Goal: Task Accomplishment & Management: Manage account settings

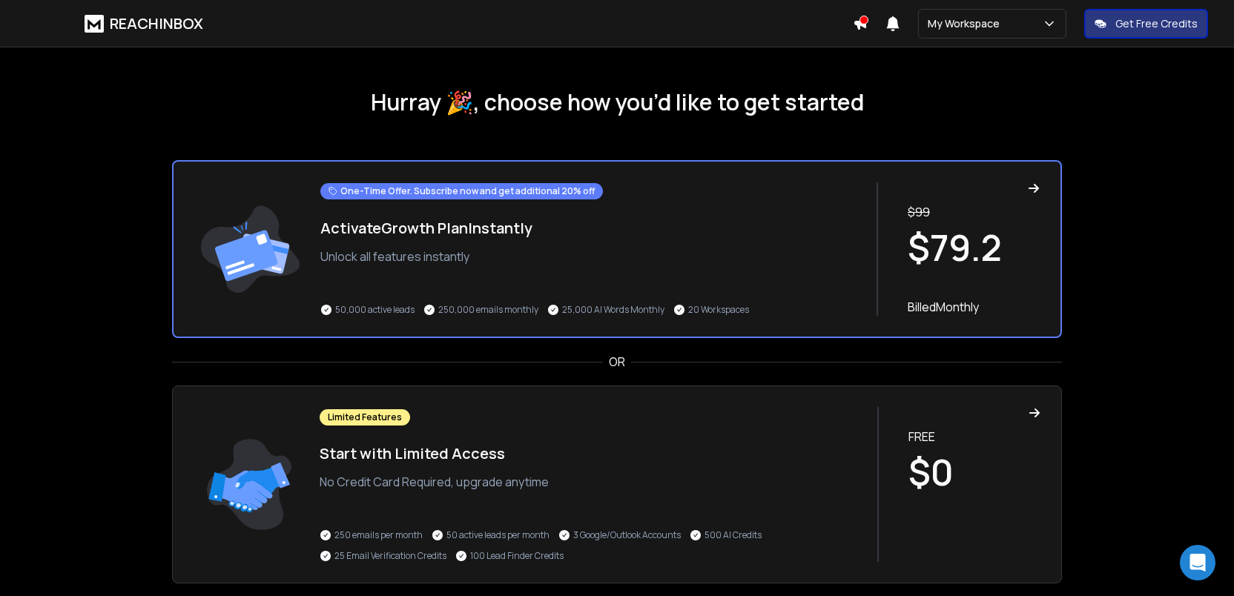
click at [699, 177] on div "One-Time Offer. Subscribe now and get additional 20% off Activate Growth Plan I…" at bounding box center [617, 249] width 890 height 178
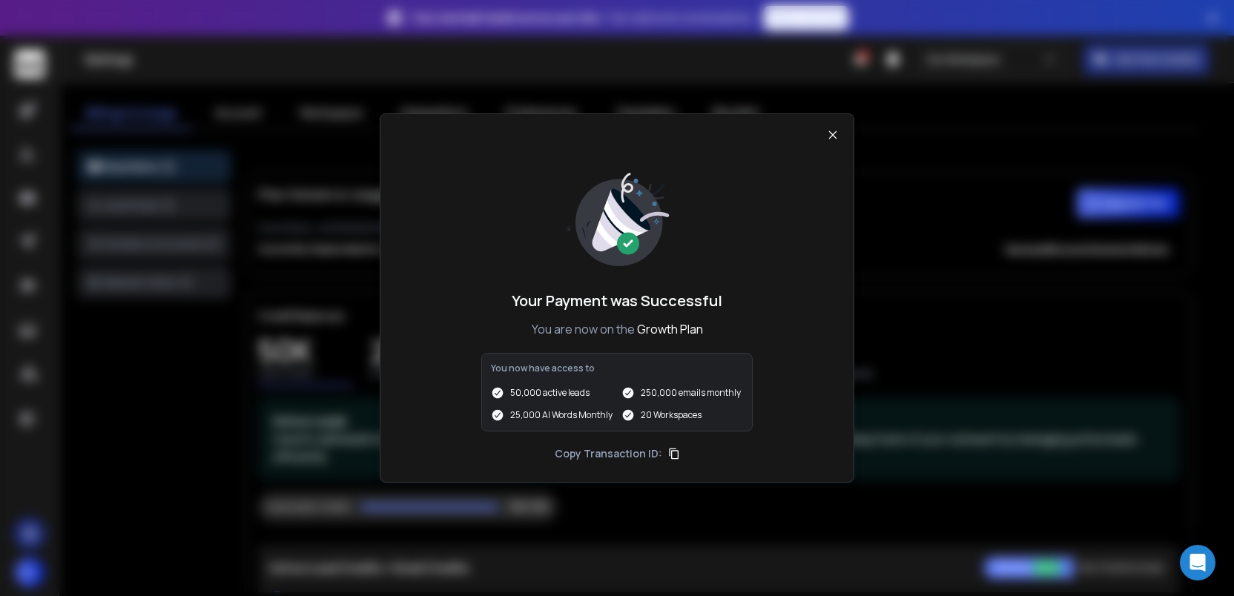
click at [829, 129] on icon at bounding box center [833, 135] width 12 height 12
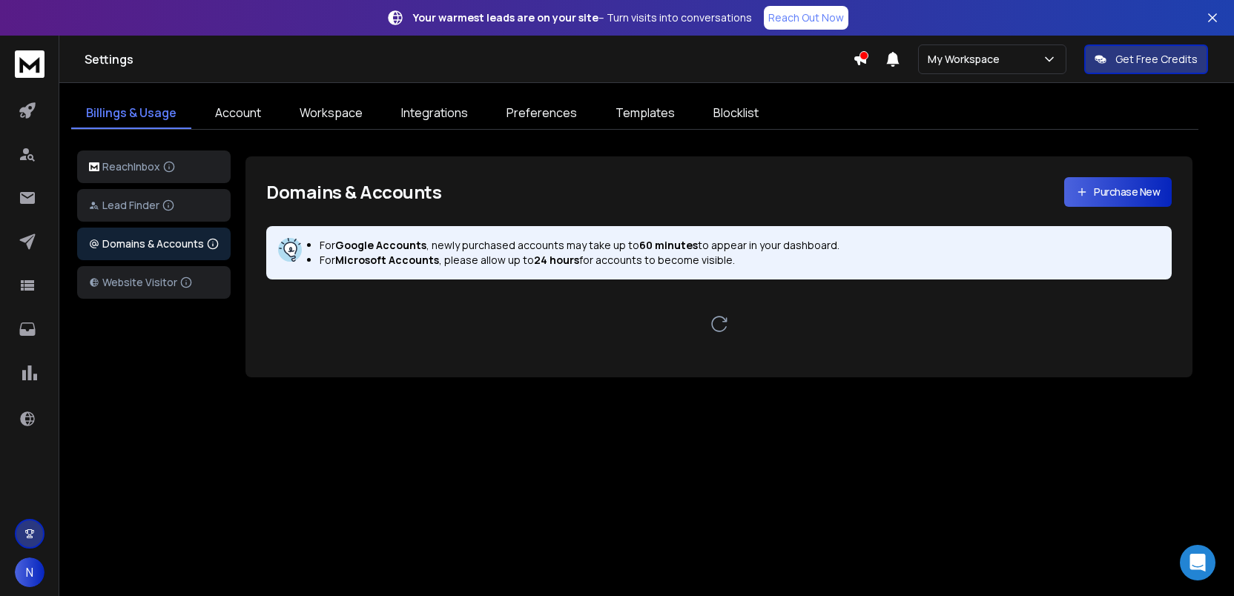
click at [131, 240] on button "Domains & Accounts" at bounding box center [154, 244] width 154 height 33
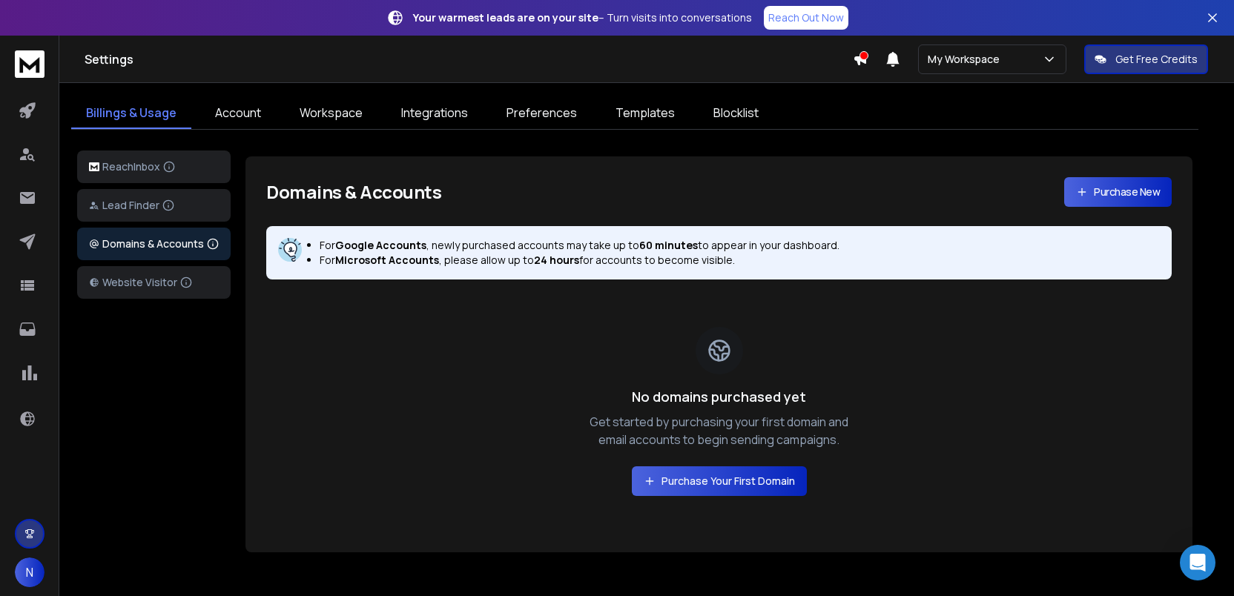
click at [434, 112] on link "Integrations" at bounding box center [434, 113] width 96 height 31
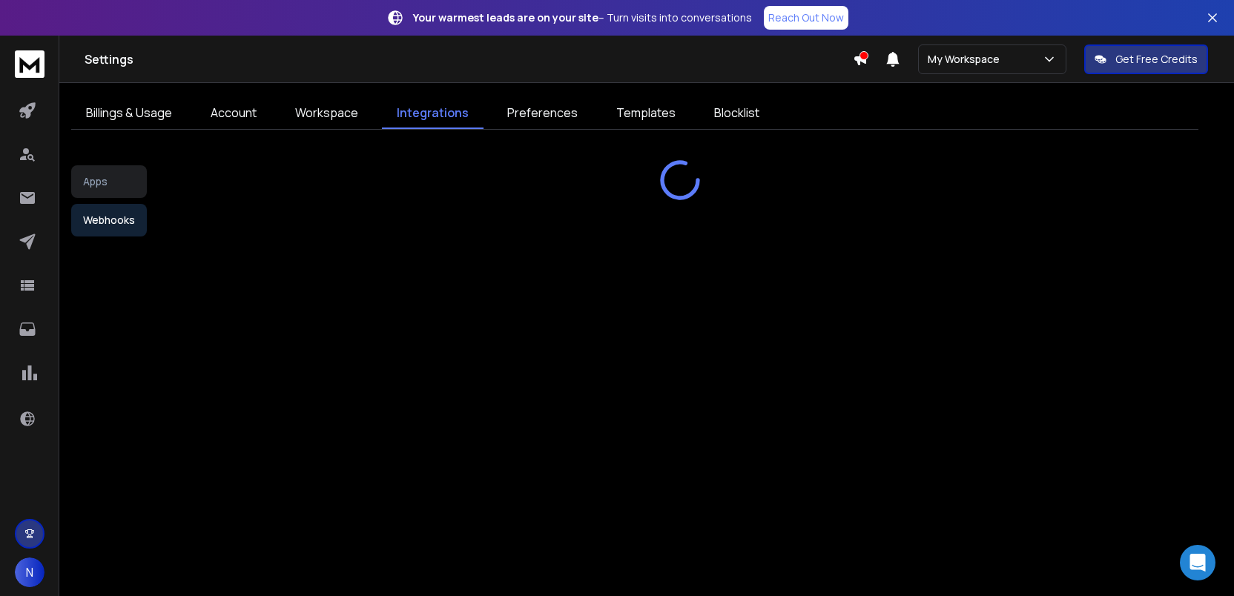
click at [96, 214] on button "Webhooks" at bounding box center [109, 220] width 76 height 33
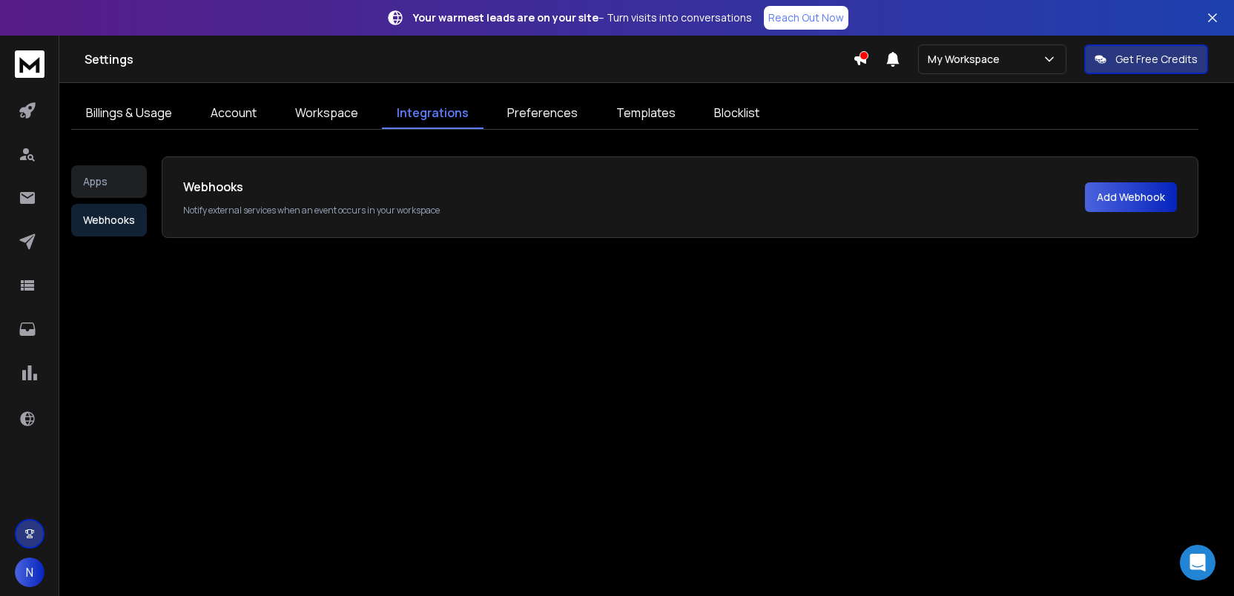
click at [336, 113] on link "Workspace" at bounding box center [326, 113] width 93 height 31
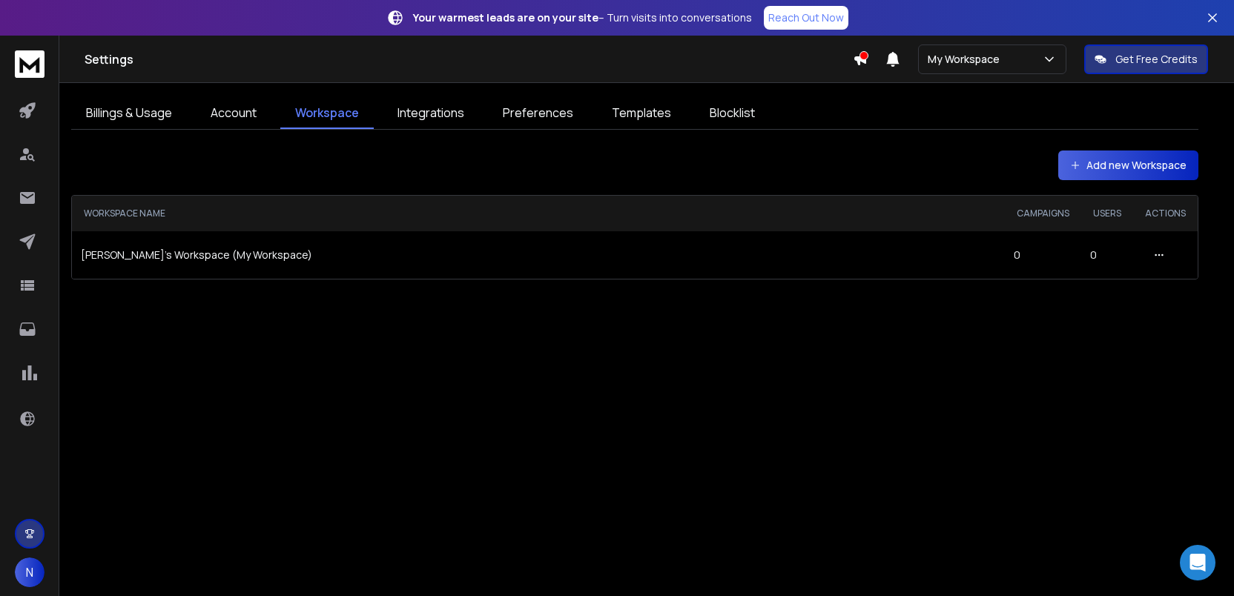
click at [1139, 162] on button "Add new Workspace" at bounding box center [1128, 166] width 140 height 30
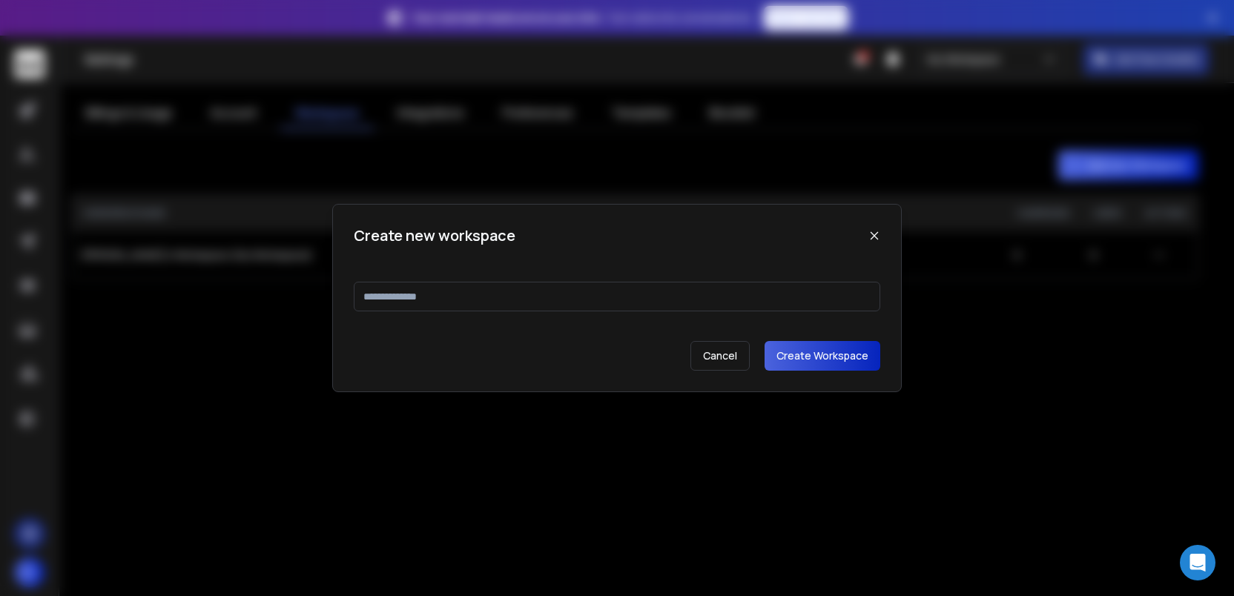
click at [545, 298] on input at bounding box center [617, 297] width 527 height 30
click at [546, 297] on input at bounding box center [617, 297] width 527 height 30
type input "**********"
drag, startPoint x: 801, startPoint y: 358, endPoint x: 828, endPoint y: 466, distance: 110.8
click at [801, 358] on button "Create Workspace" at bounding box center [823, 356] width 116 height 30
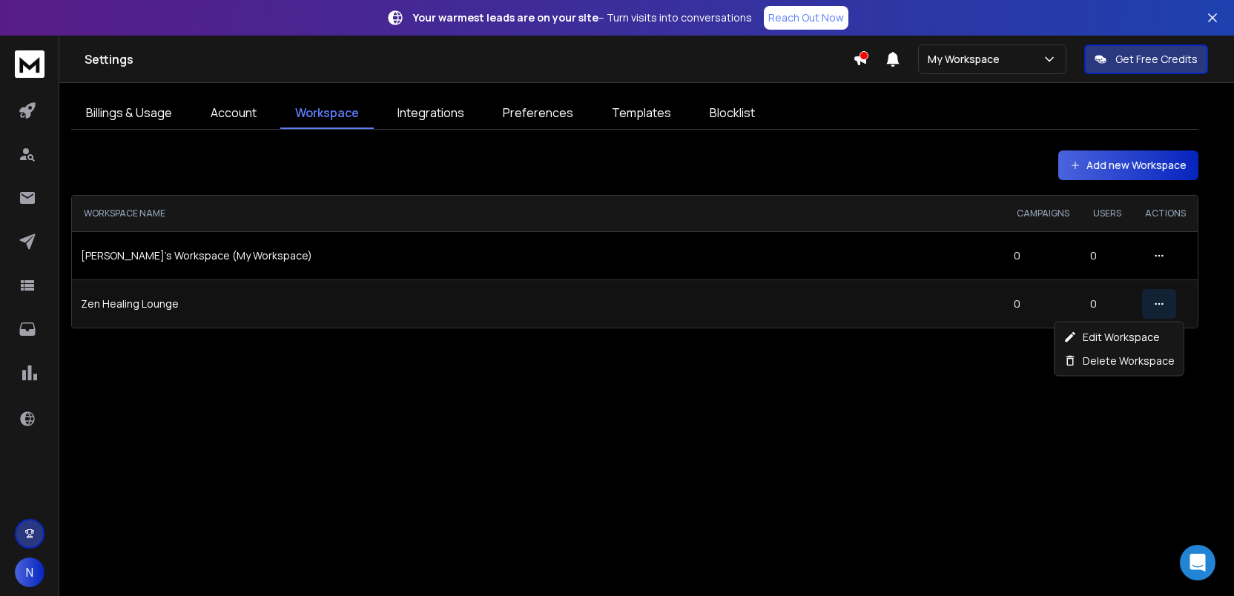
click at [1163, 303] on icon "button" at bounding box center [1159, 304] width 10 height 10
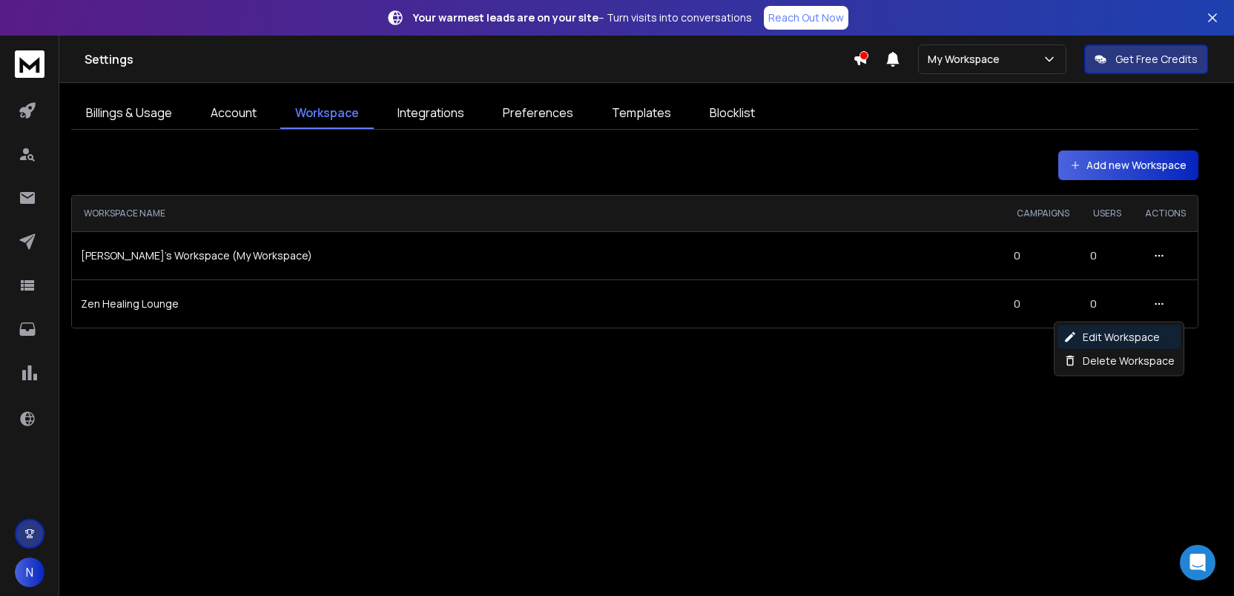
click at [1075, 337] on icon at bounding box center [1069, 337] width 13 height 13
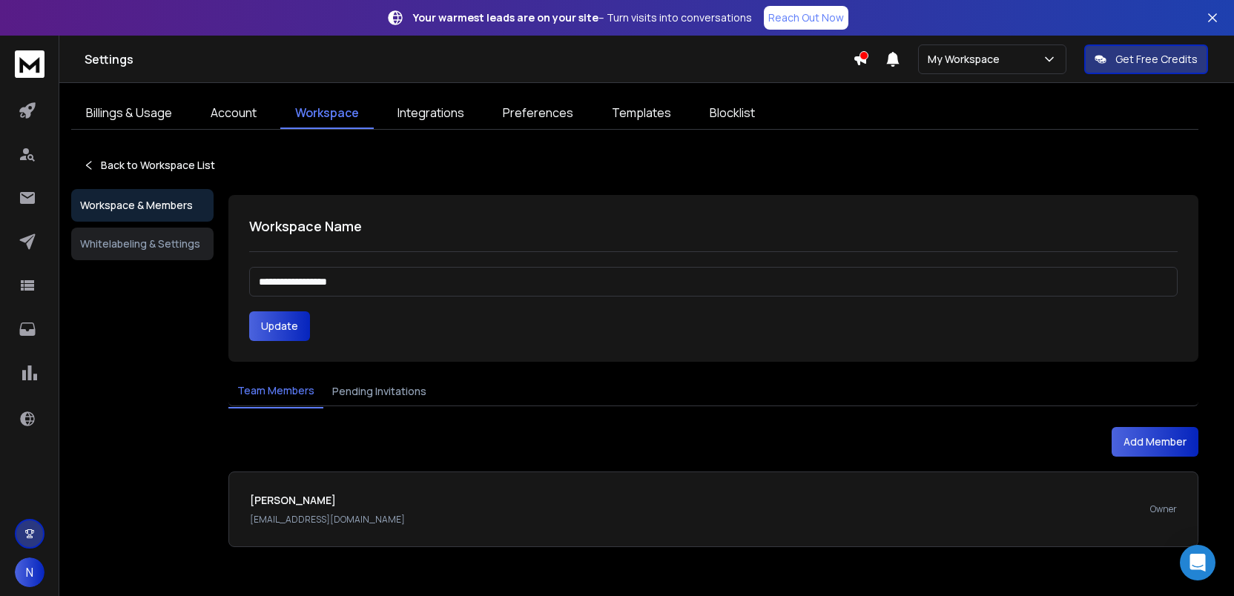
click at [98, 251] on button "Whitelabeling & Settings" at bounding box center [142, 244] width 142 height 33
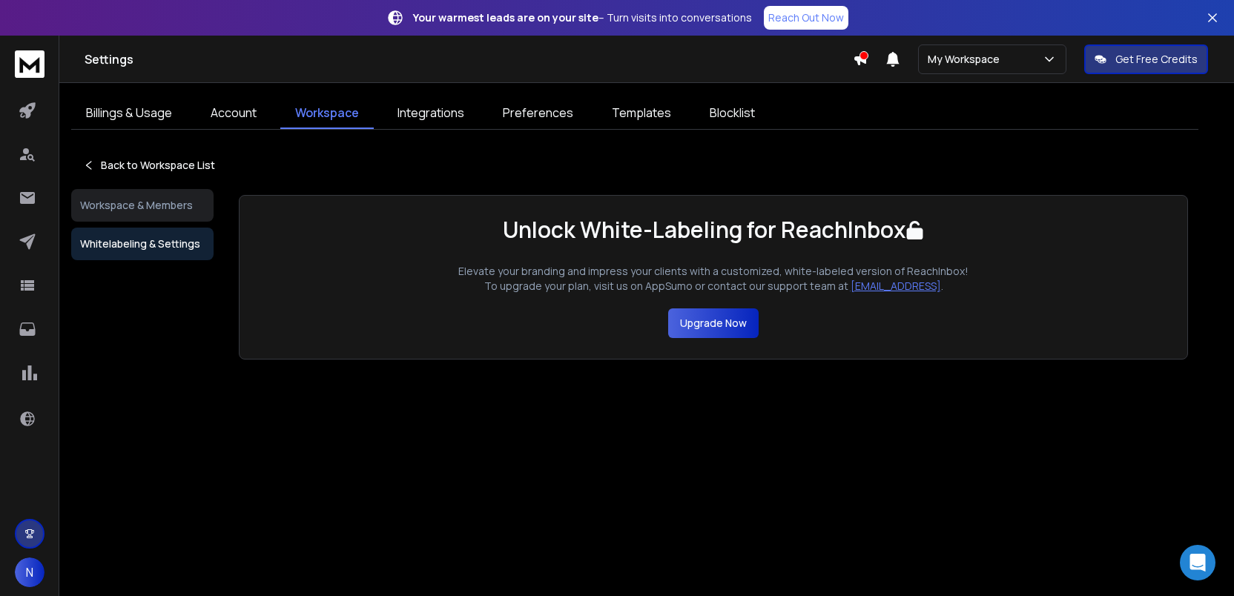
drag, startPoint x: 352, startPoint y: 164, endPoint x: 303, endPoint y: 150, distance: 51.6
click at [352, 163] on div "Back to Workspace List" at bounding box center [634, 166] width 1127 height 30
click at [24, 104] on icon at bounding box center [28, 111] width 18 height 18
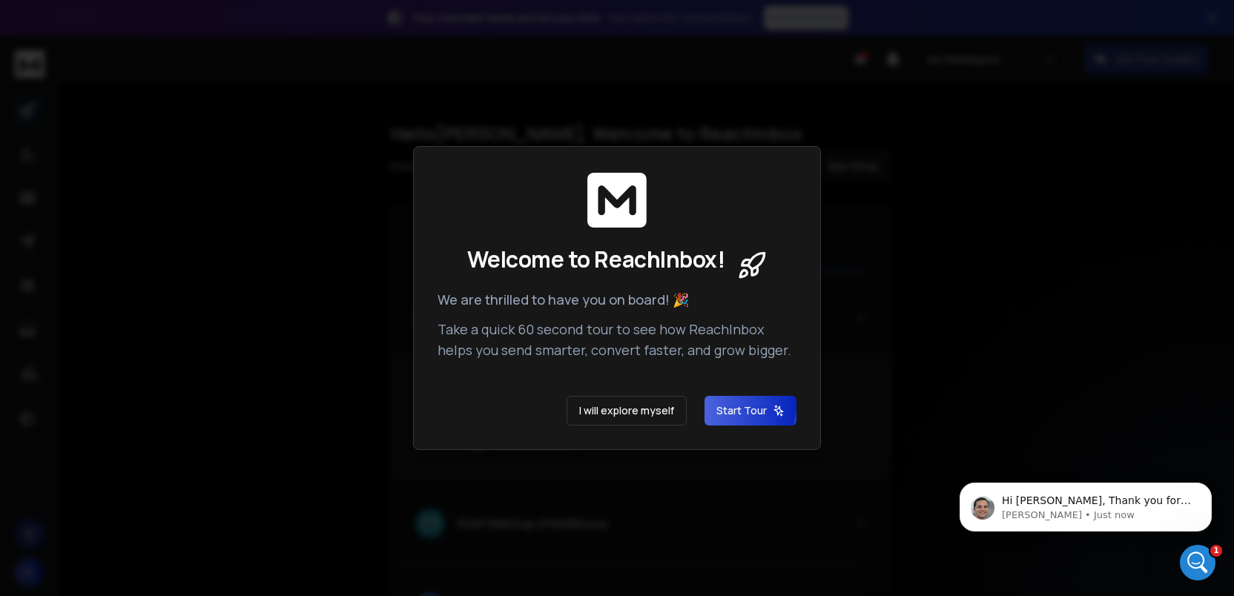
click at [778, 416] on icon at bounding box center [779, 411] width 14 height 14
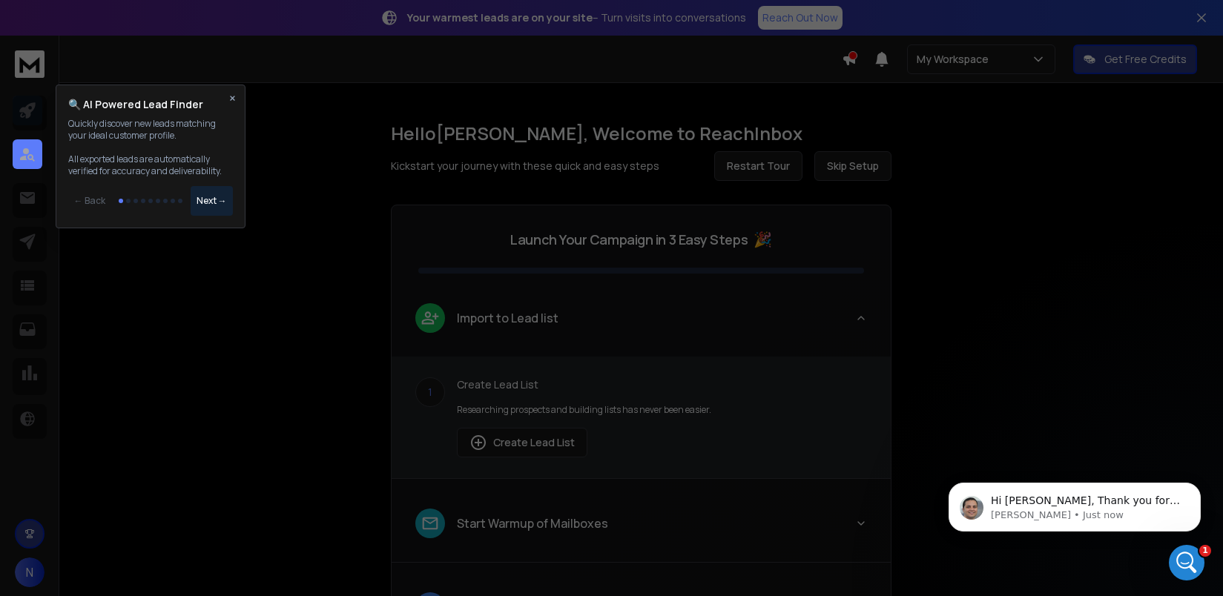
click at [209, 203] on button "Next →" at bounding box center [212, 201] width 42 height 30
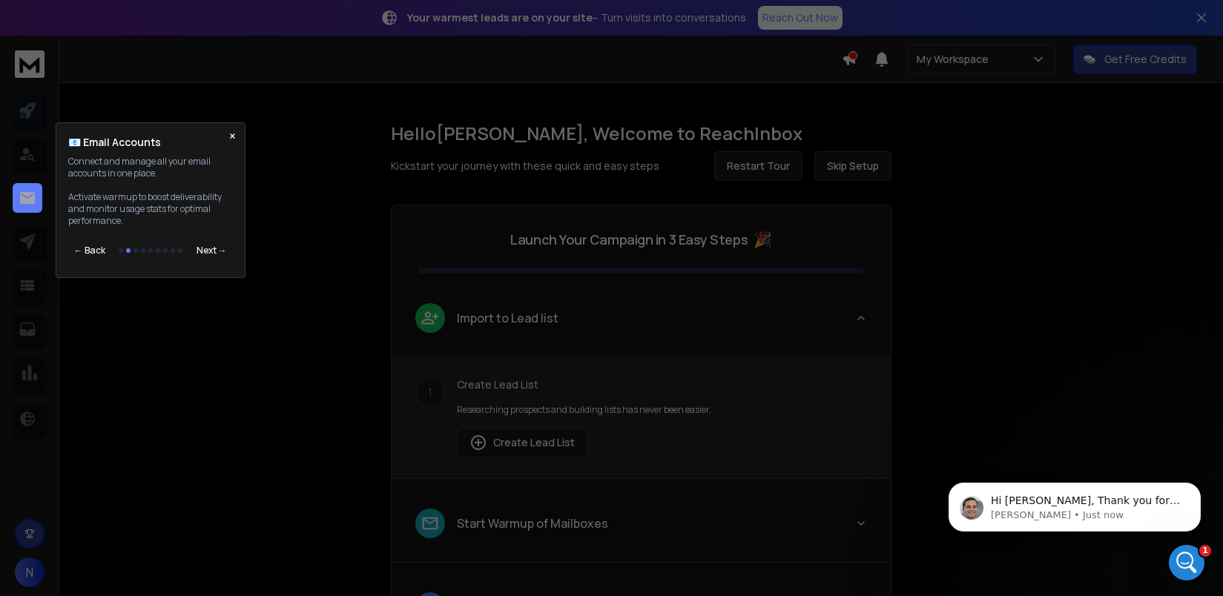
click at [233, 131] on button "×" at bounding box center [232, 135] width 7 height 13
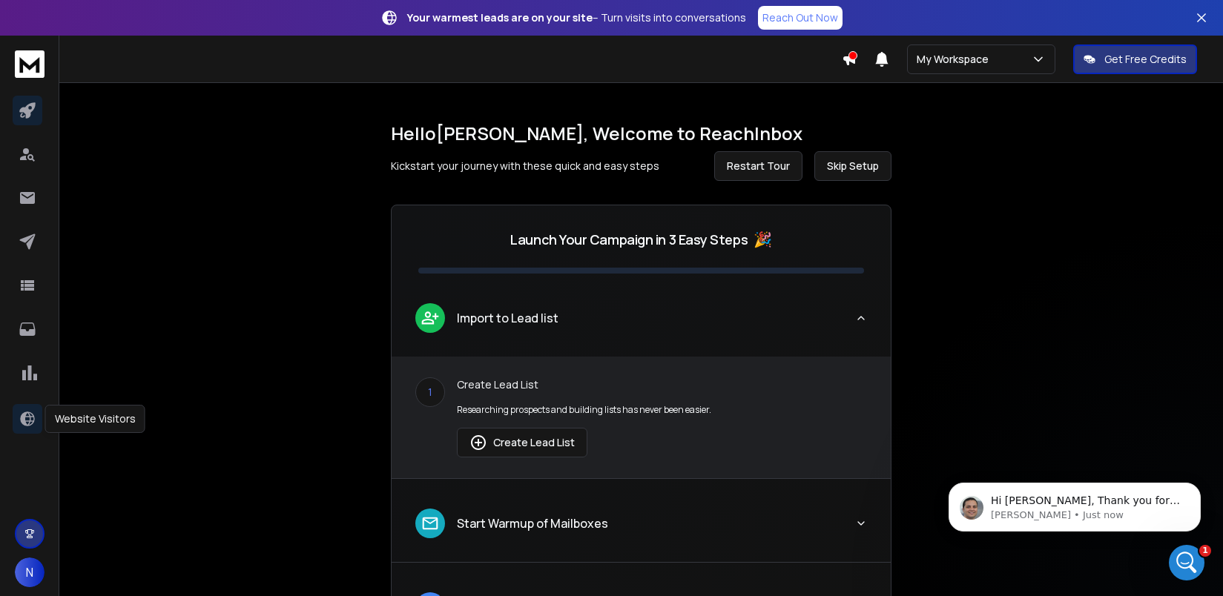
click at [33, 426] on icon at bounding box center [28, 419] width 18 height 18
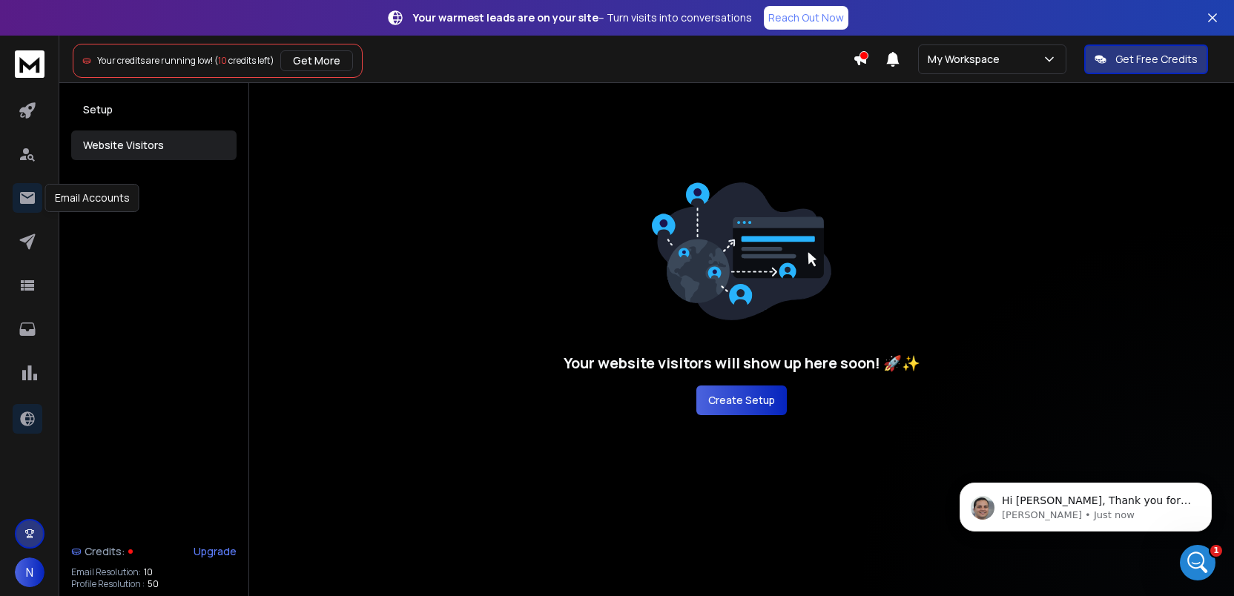
click at [30, 201] on icon at bounding box center [27, 198] width 15 height 12
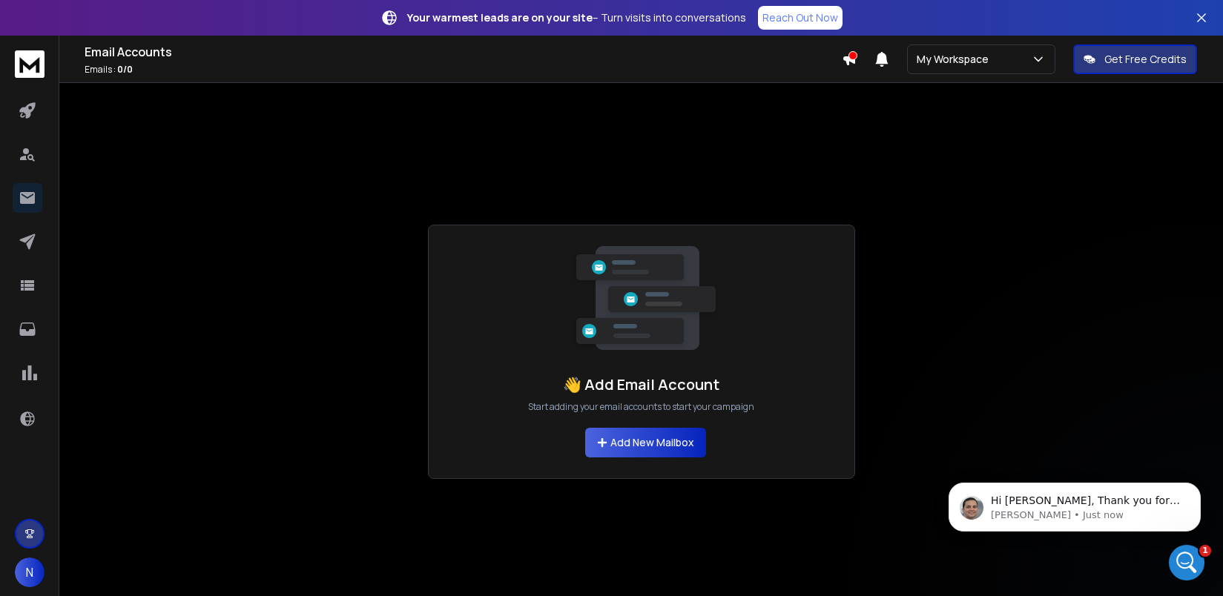
click at [652, 446] on button "Add New Mailbox" at bounding box center [645, 443] width 121 height 30
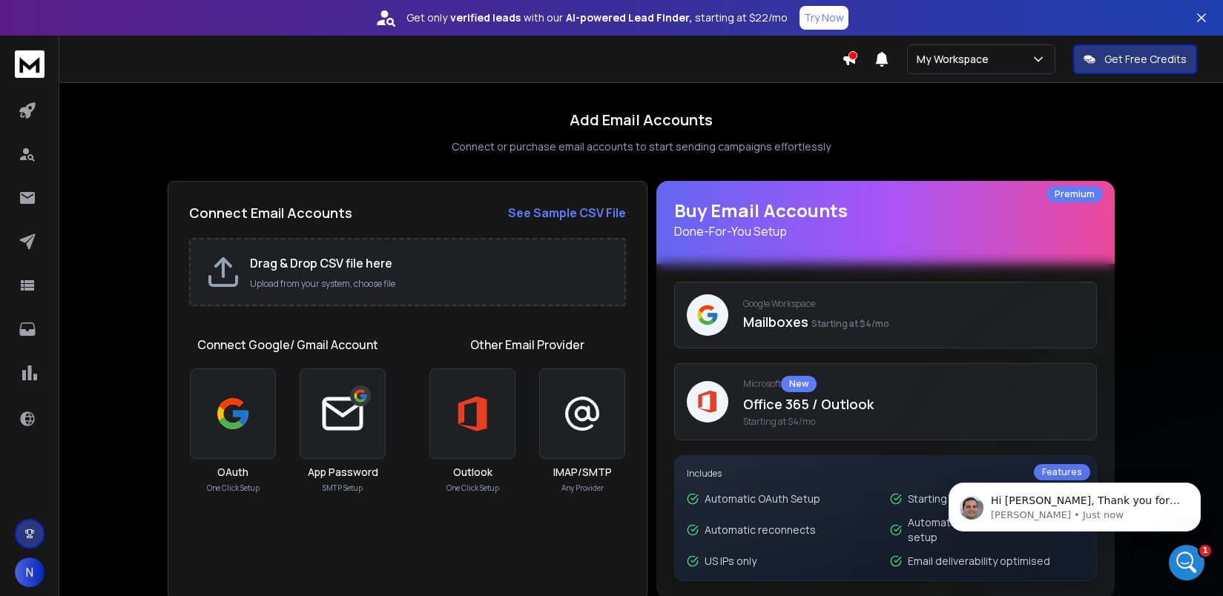
scroll to position [18, 0]
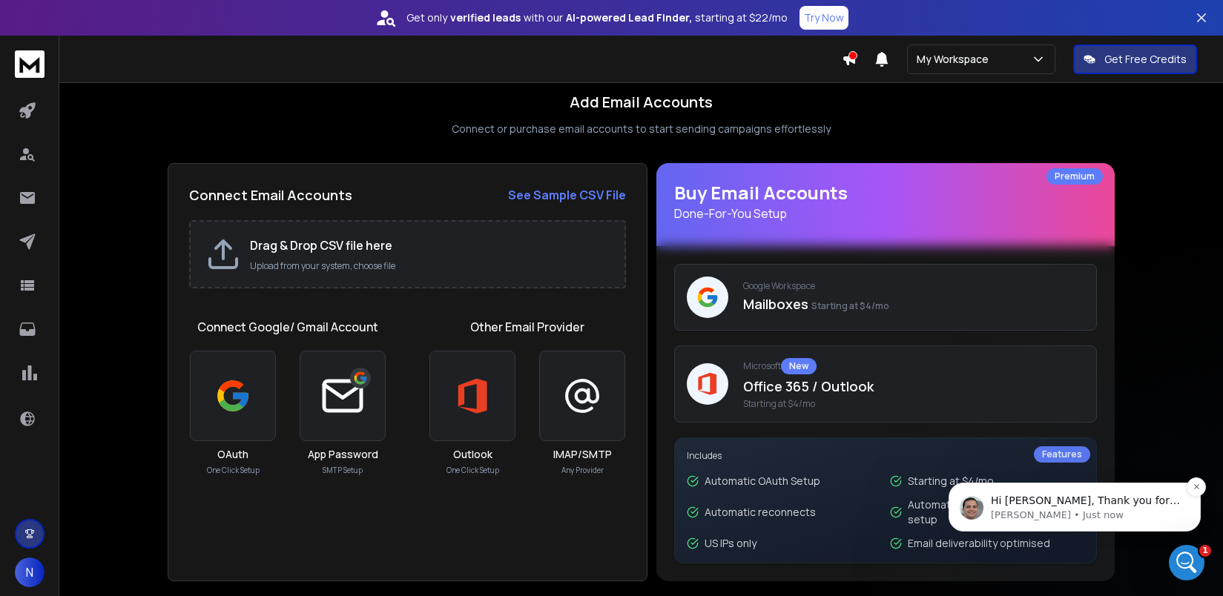
click at [1150, 517] on p "Raj • Just now" at bounding box center [1086, 515] width 191 height 13
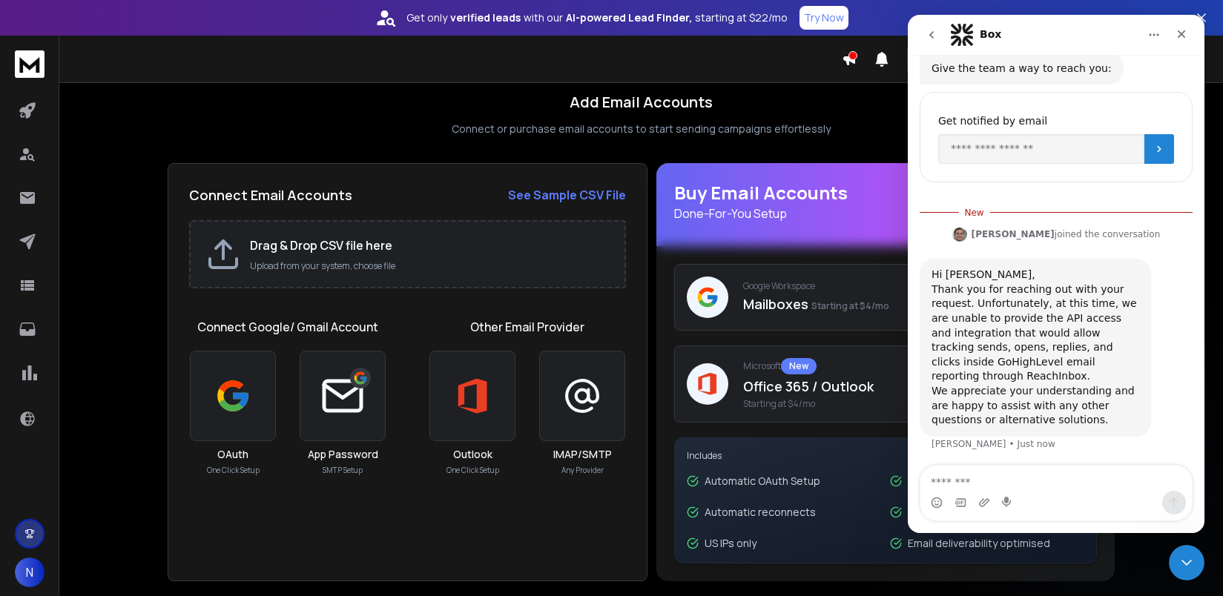
scroll to position [193, 0]
click at [1187, 31] on icon "Close" at bounding box center [1181, 34] width 12 height 12
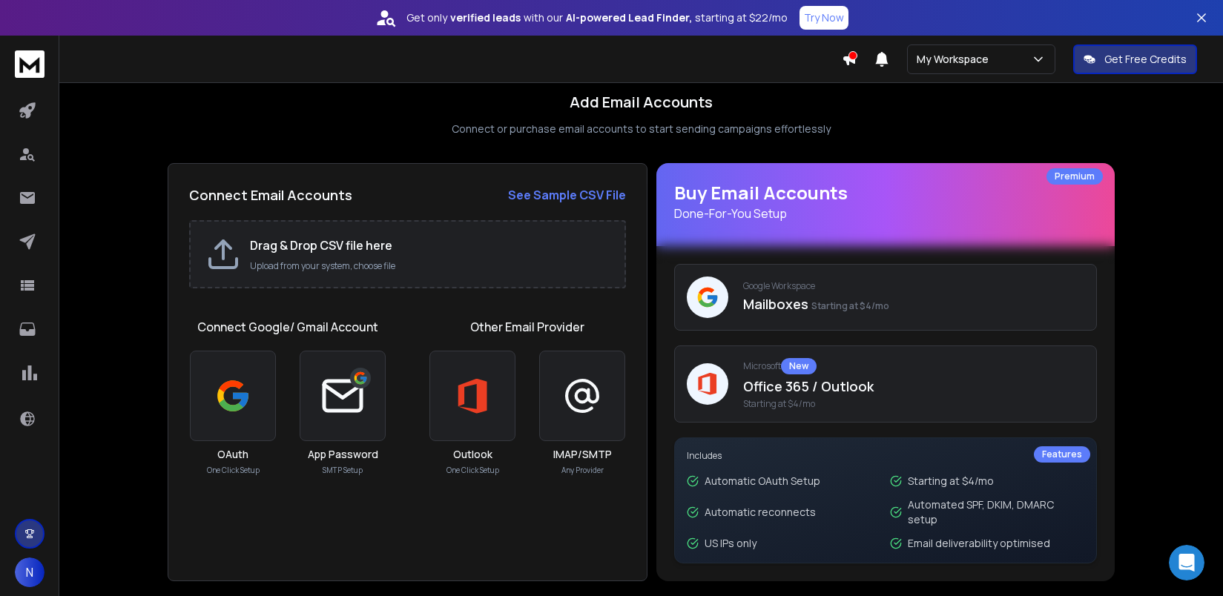
scroll to position [168, 0]
click at [1198, 557] on div "Open Intercom Messenger" at bounding box center [1184, 560] width 49 height 49
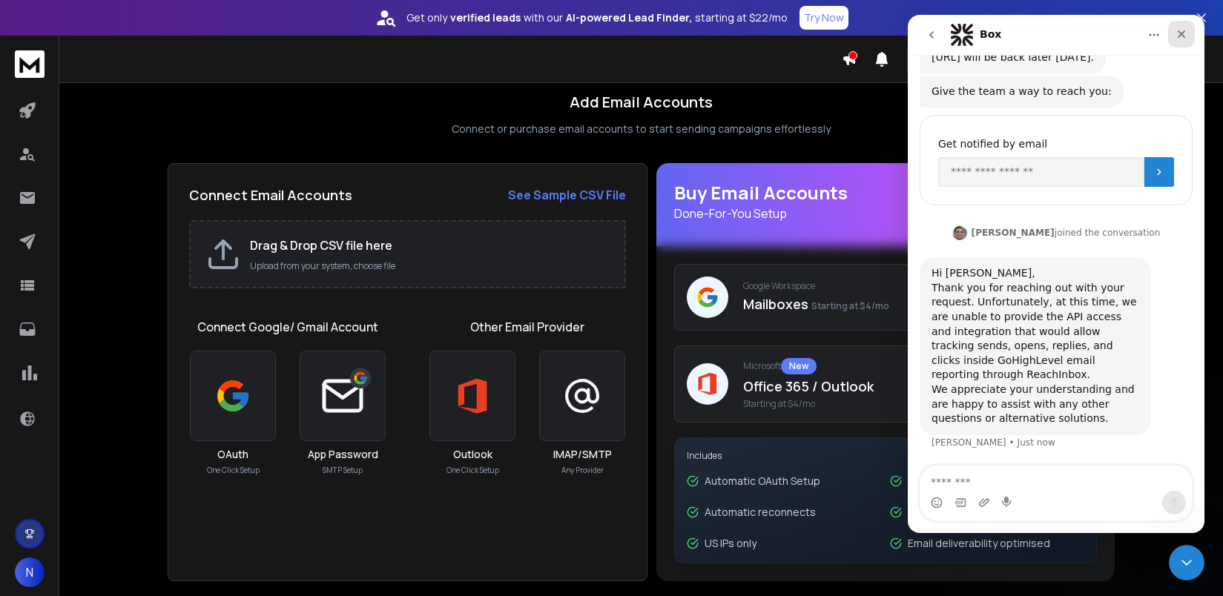
click at [1178, 33] on icon "Close" at bounding box center [1181, 34] width 12 height 12
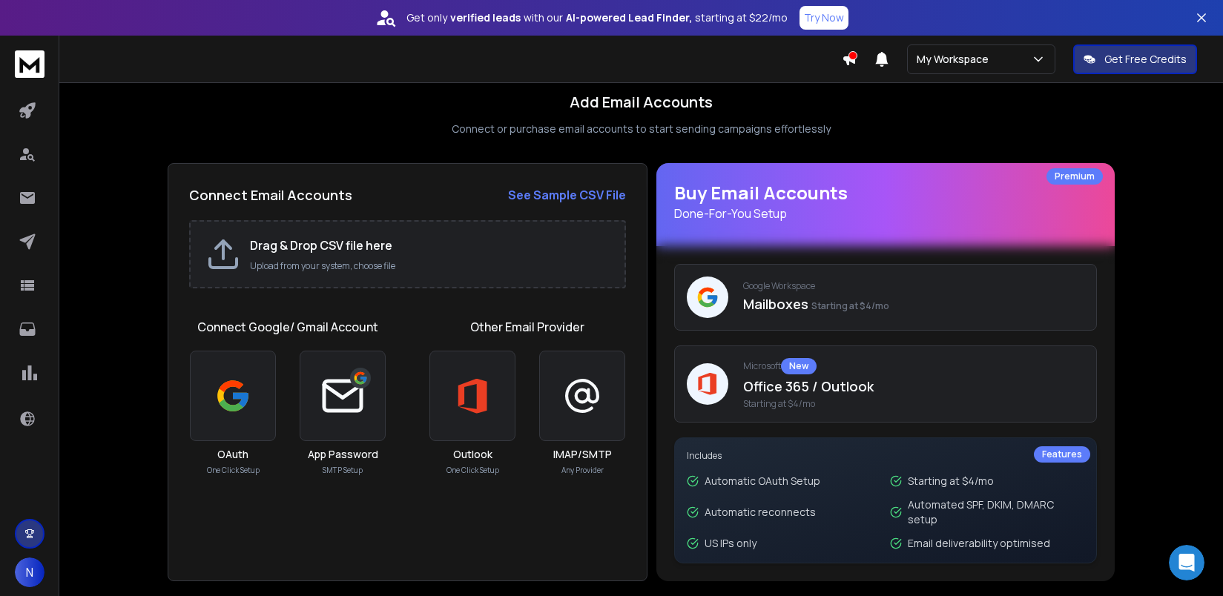
click at [240, 413] on icon at bounding box center [232, 396] width 37 height 44
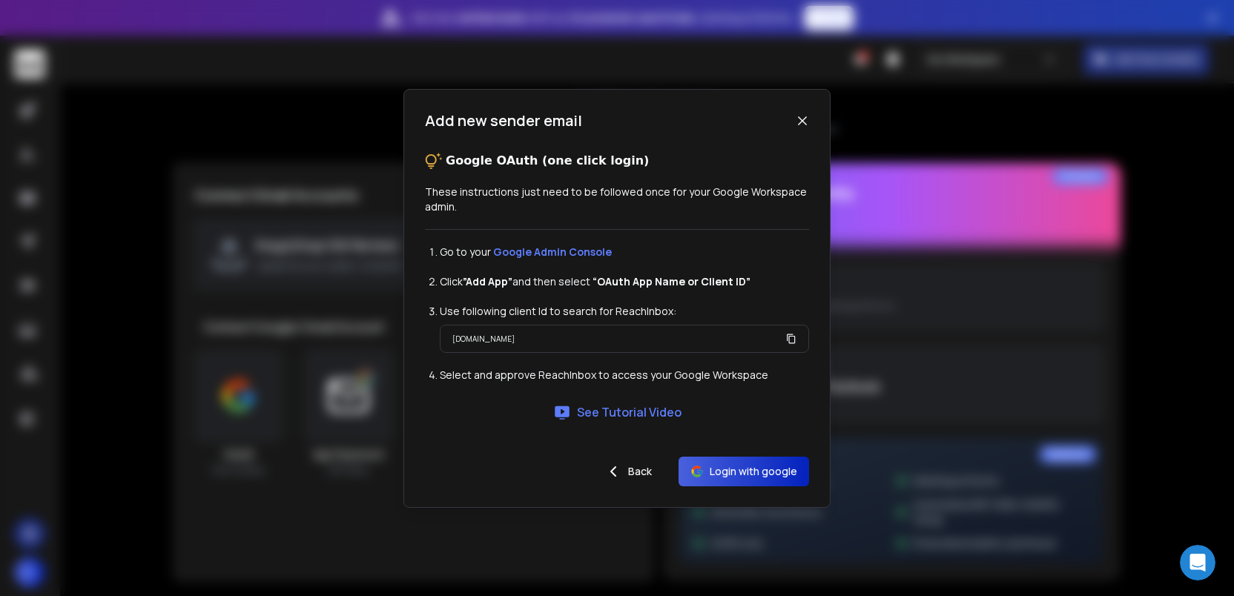
click at [794, 337] on icon at bounding box center [791, 339] width 8 height 10
click at [732, 472] on button "Login with google" at bounding box center [744, 472] width 131 height 30
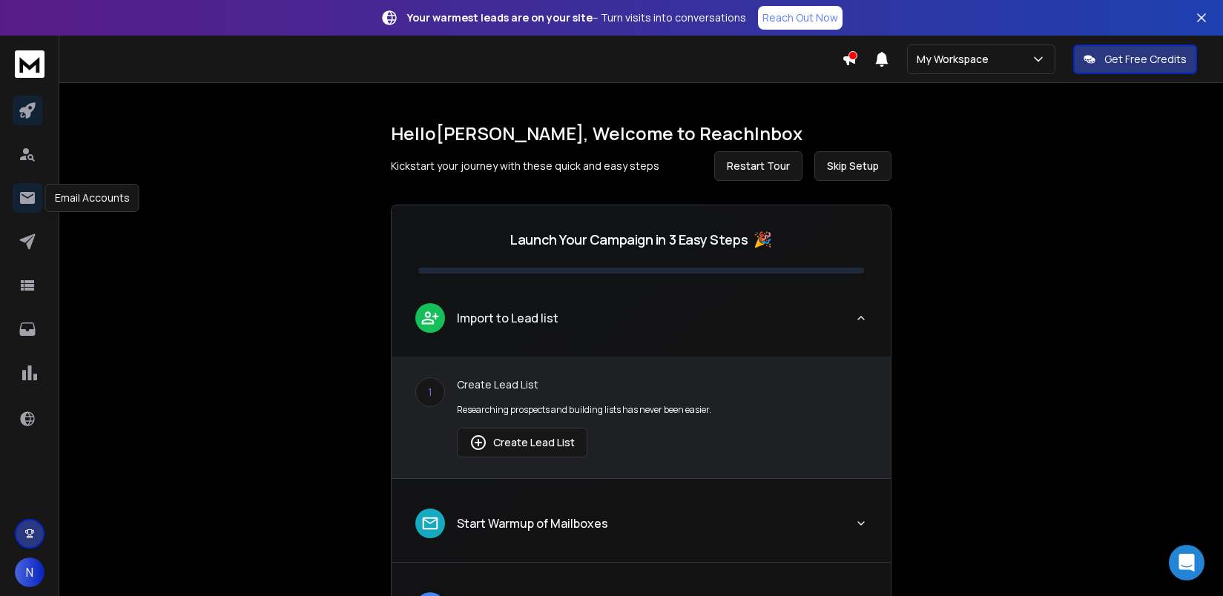
click at [32, 197] on icon at bounding box center [27, 198] width 15 height 12
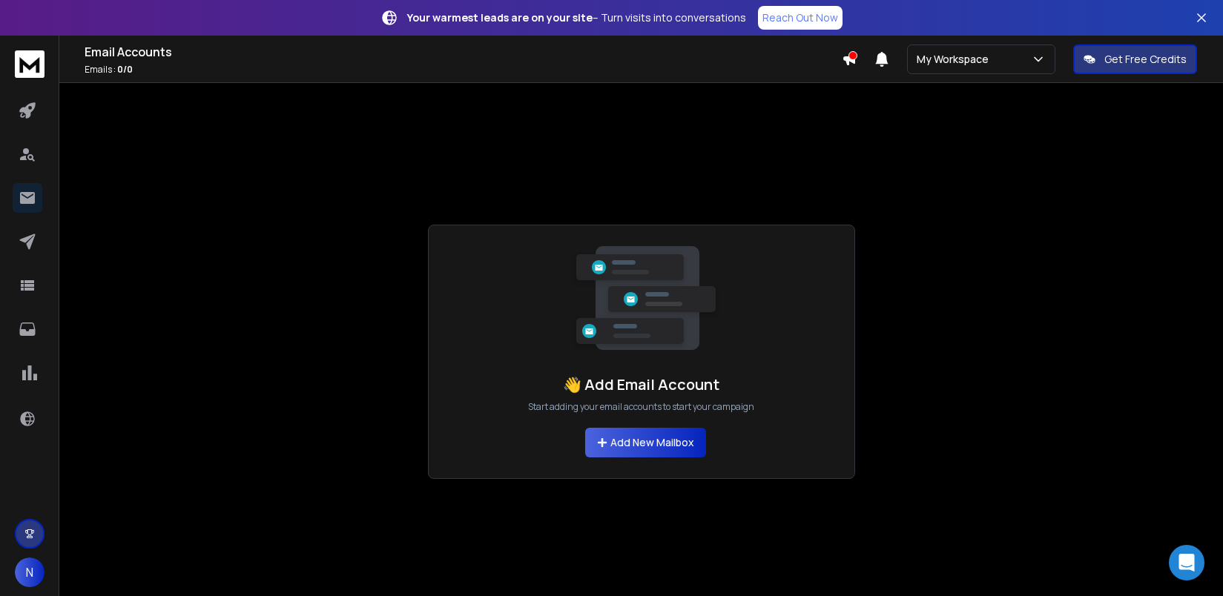
click at [660, 455] on button "Add New Mailbox" at bounding box center [645, 443] width 121 height 30
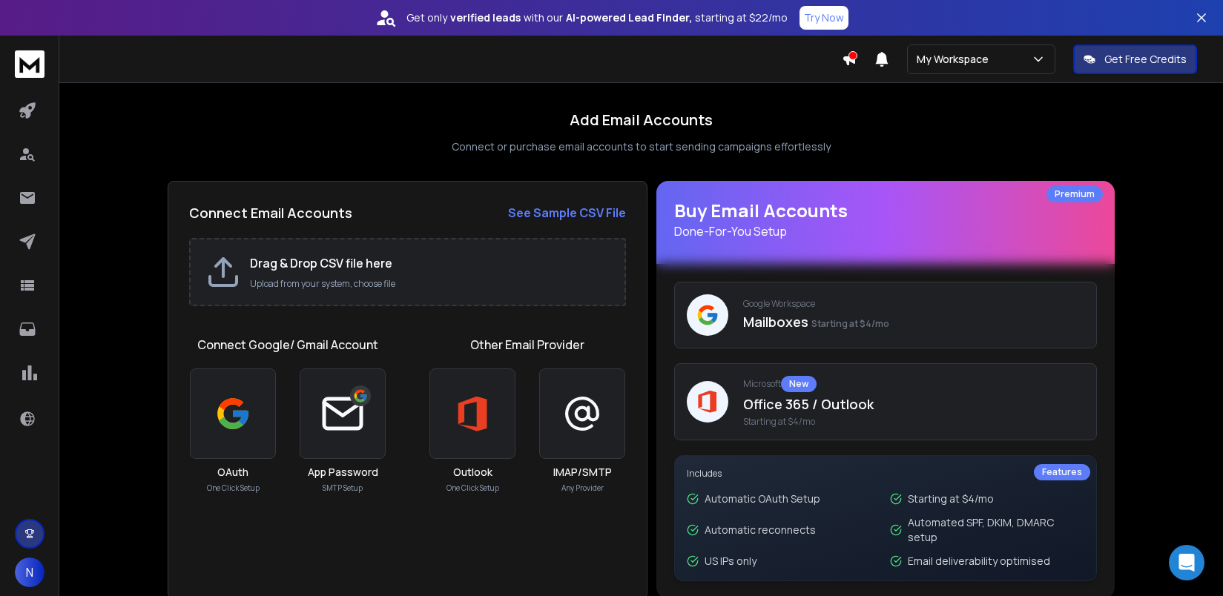
click at [209, 409] on div at bounding box center [233, 414] width 86 height 90
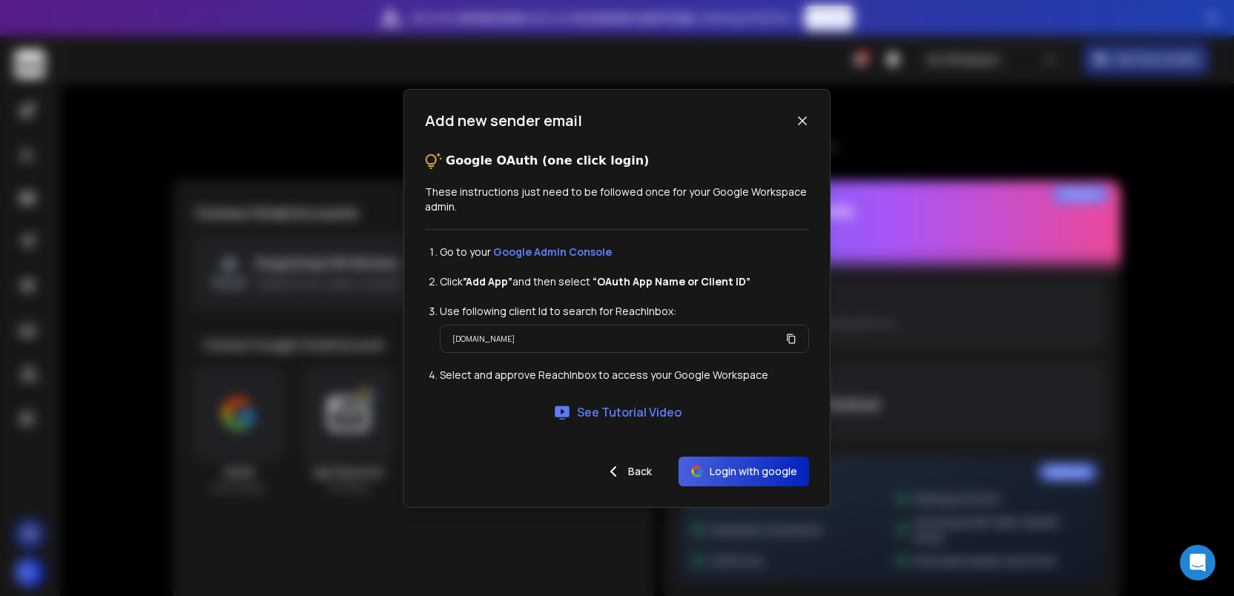
click at [753, 482] on button "Login with google" at bounding box center [744, 472] width 131 height 30
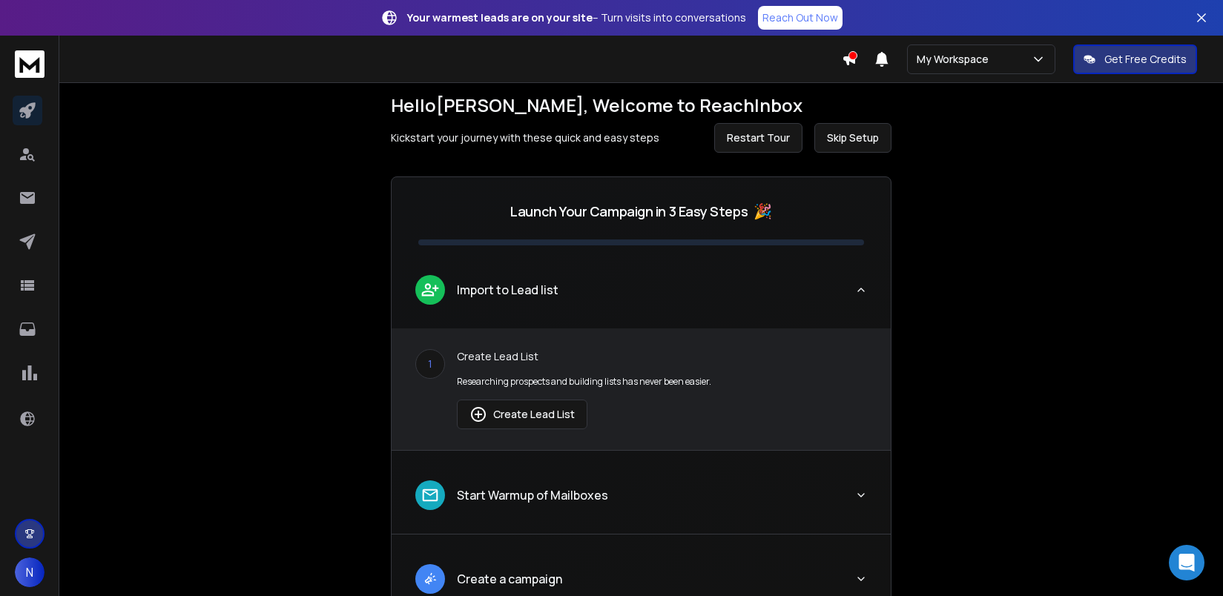
scroll to position [70, 0]
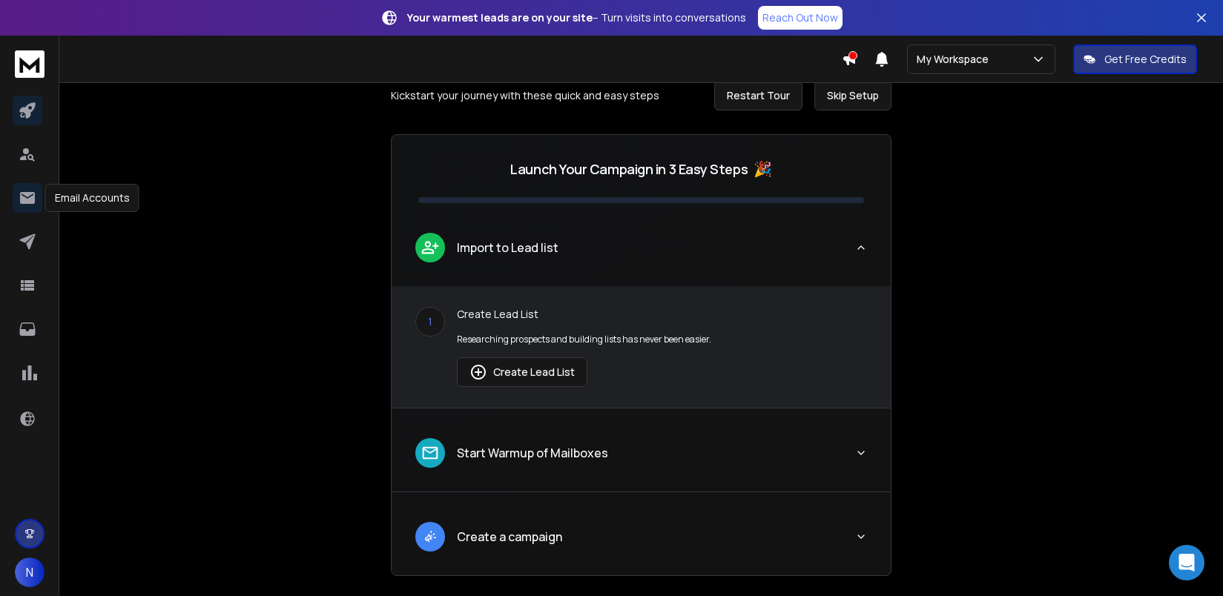
click at [34, 202] on icon at bounding box center [27, 198] width 15 height 12
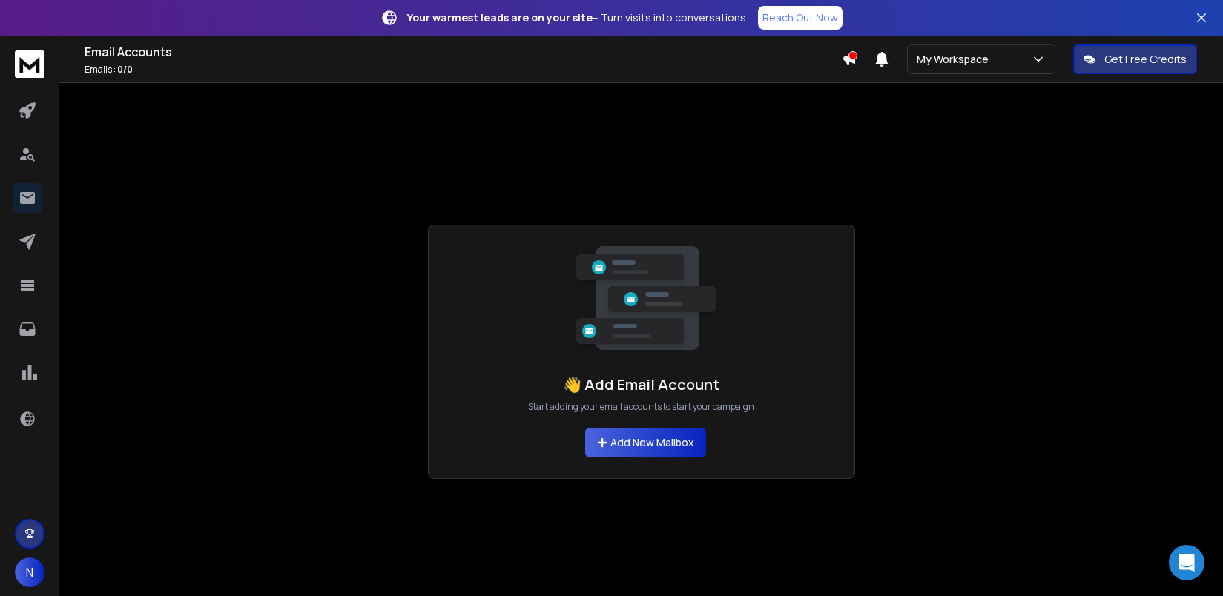
click at [666, 436] on button "Add New Mailbox" at bounding box center [645, 443] width 121 height 30
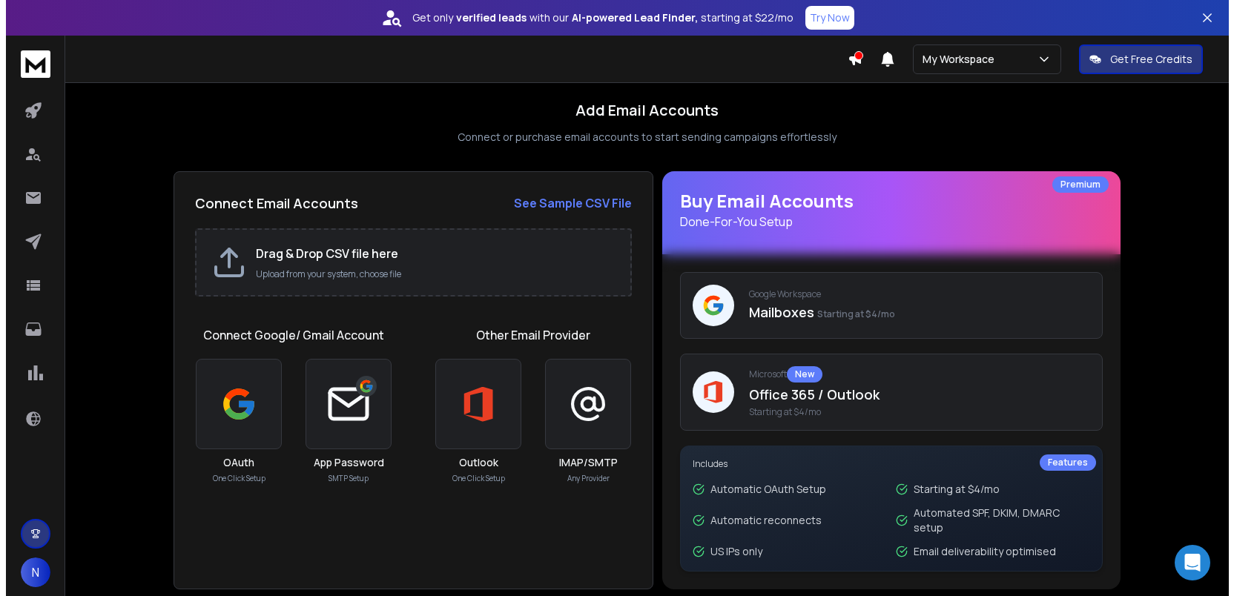
scroll to position [18, 0]
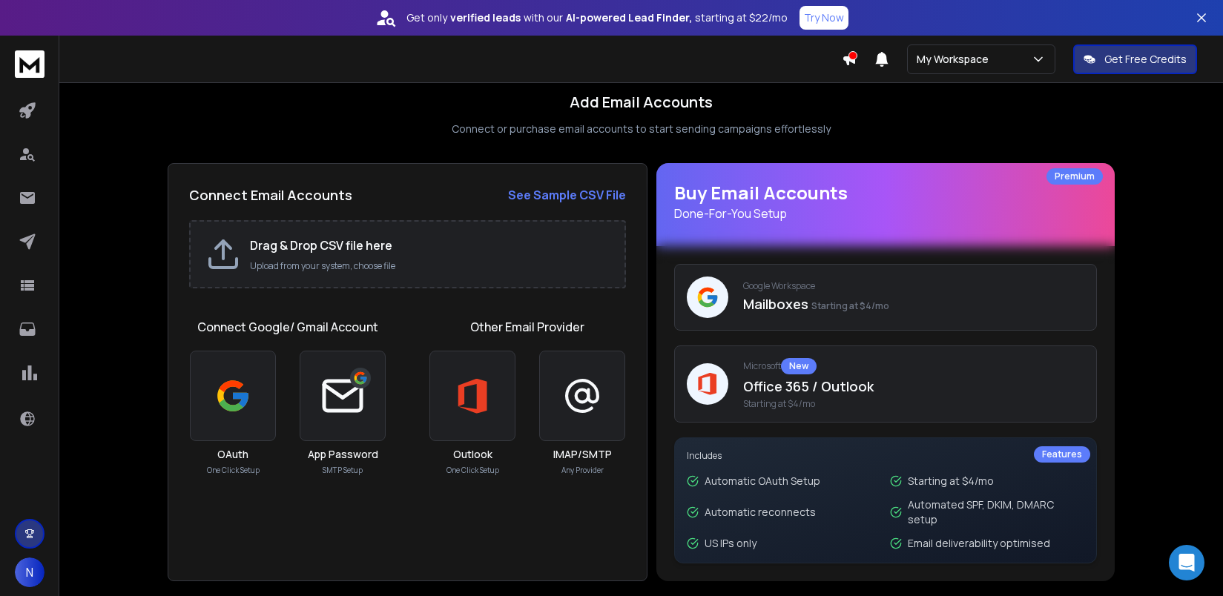
click at [346, 418] on div at bounding box center [343, 396] width 86 height 90
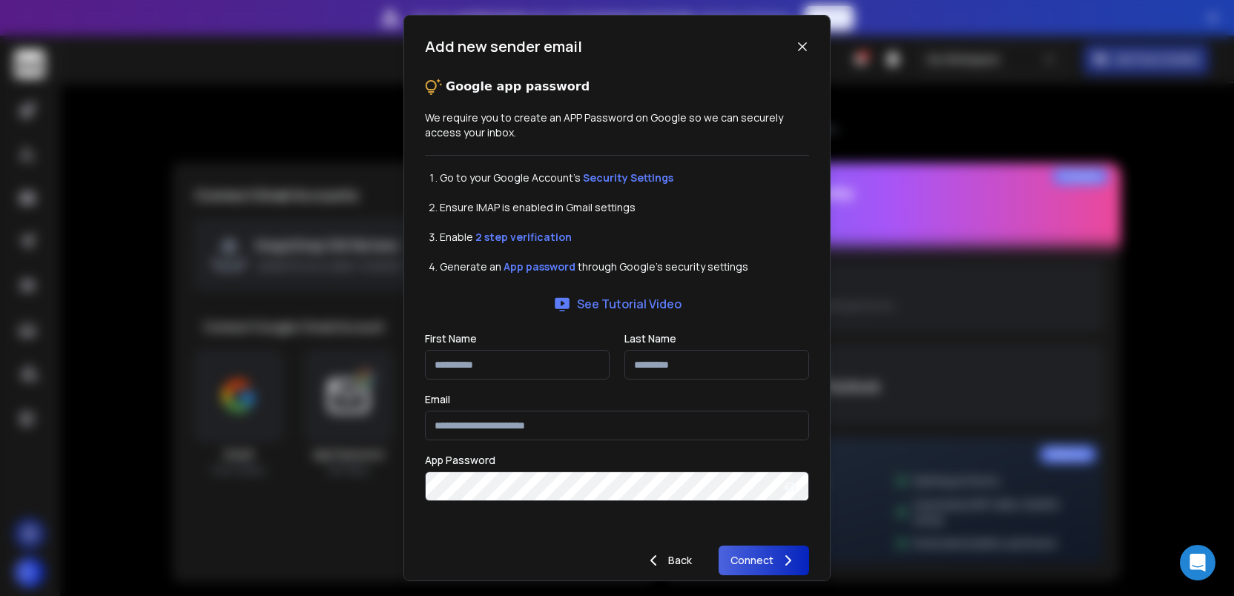
click at [800, 49] on icon at bounding box center [802, 46] width 13 height 13
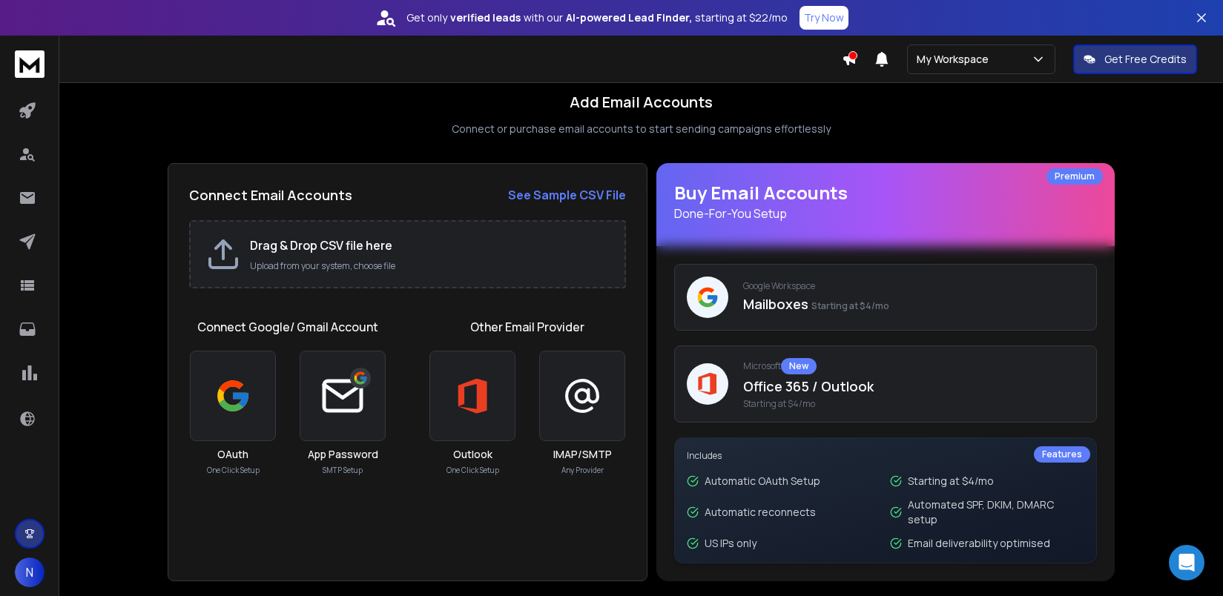
click at [257, 423] on div at bounding box center [233, 396] width 86 height 90
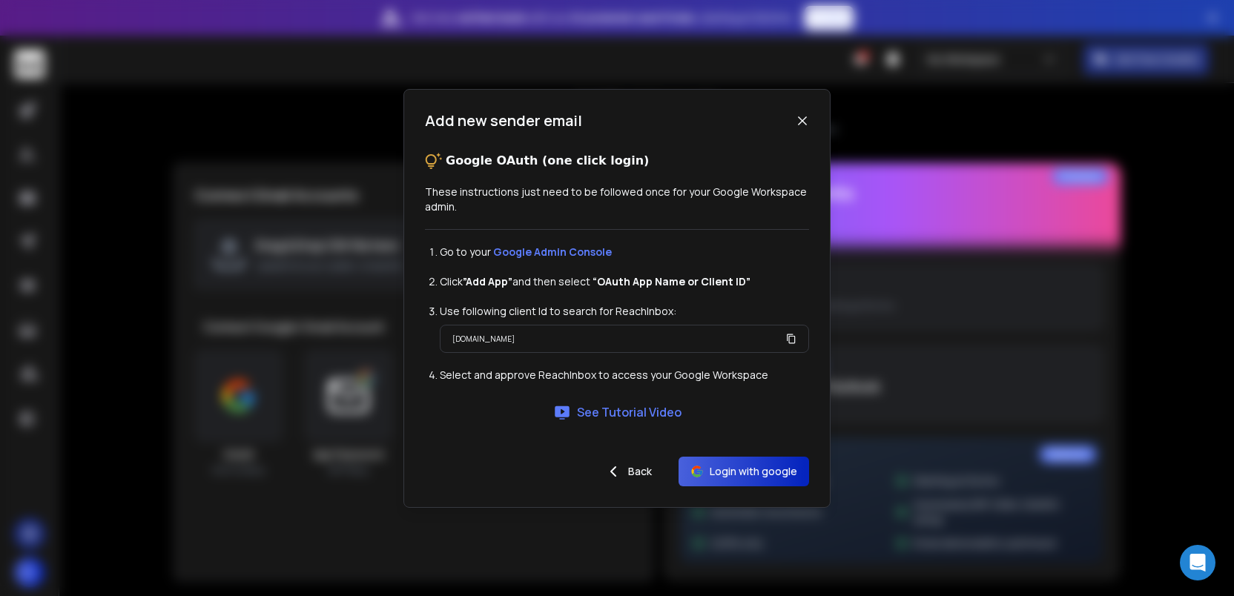
click at [511, 252] on link "Google Admin Console" at bounding box center [552, 252] width 119 height 14
click at [791, 337] on icon at bounding box center [791, 339] width 10 height 10
click at [785, 478] on button "Login with google" at bounding box center [744, 472] width 131 height 30
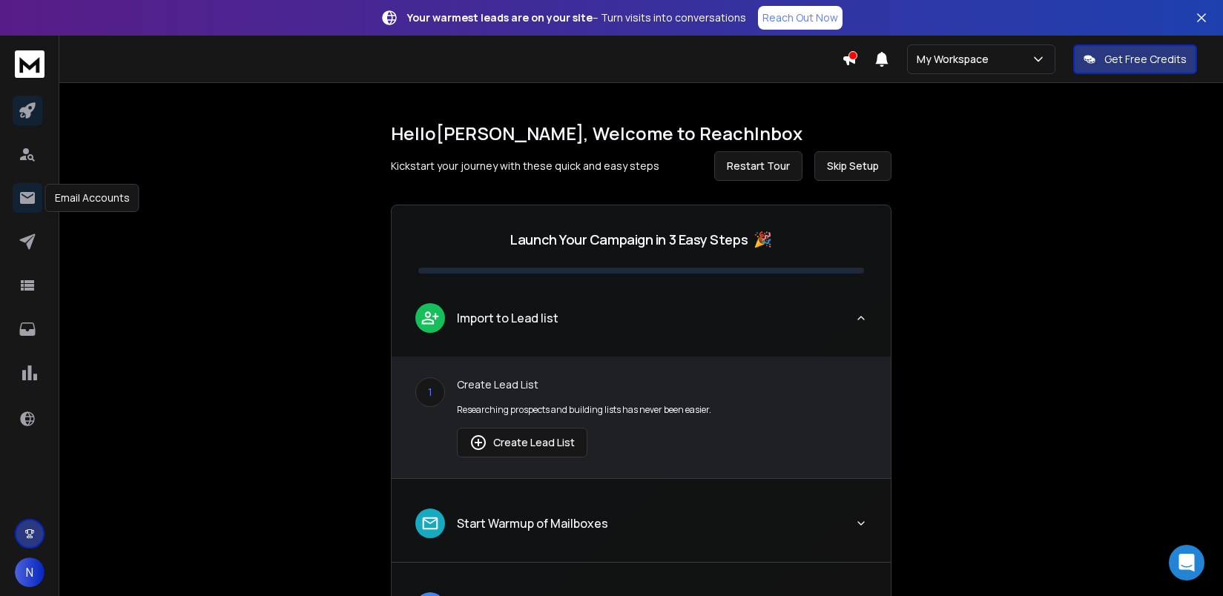
click at [33, 199] on icon at bounding box center [27, 198] width 15 height 12
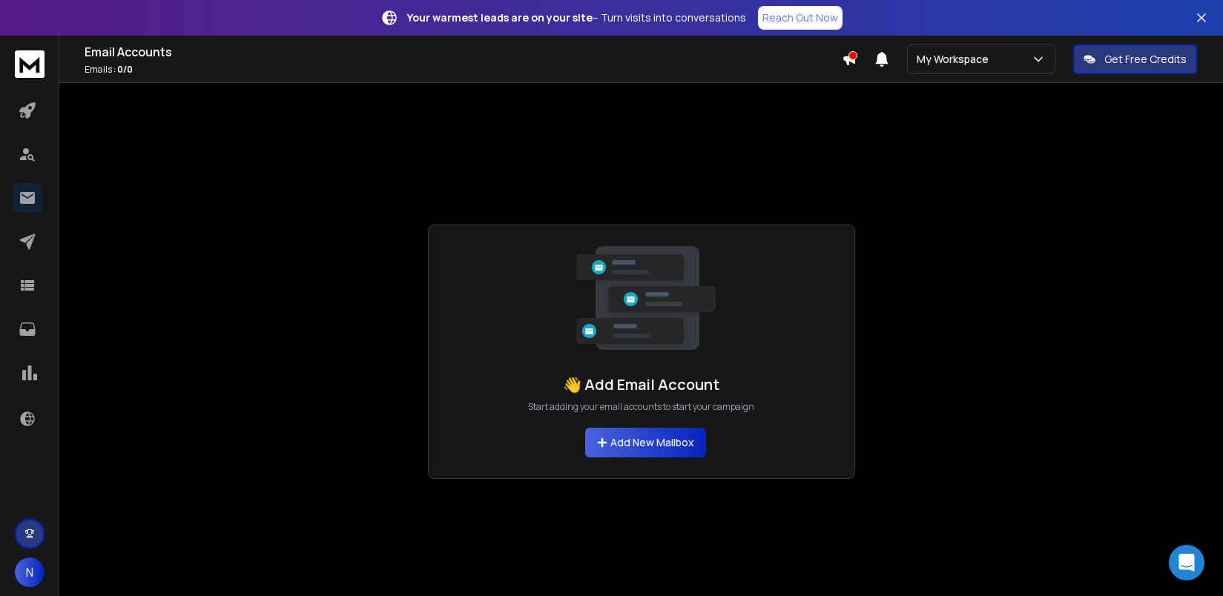
drag, startPoint x: 651, startPoint y: 449, endPoint x: 663, endPoint y: 448, distance: 11.9
click at [651, 449] on button "Add New Mailbox" at bounding box center [645, 443] width 121 height 30
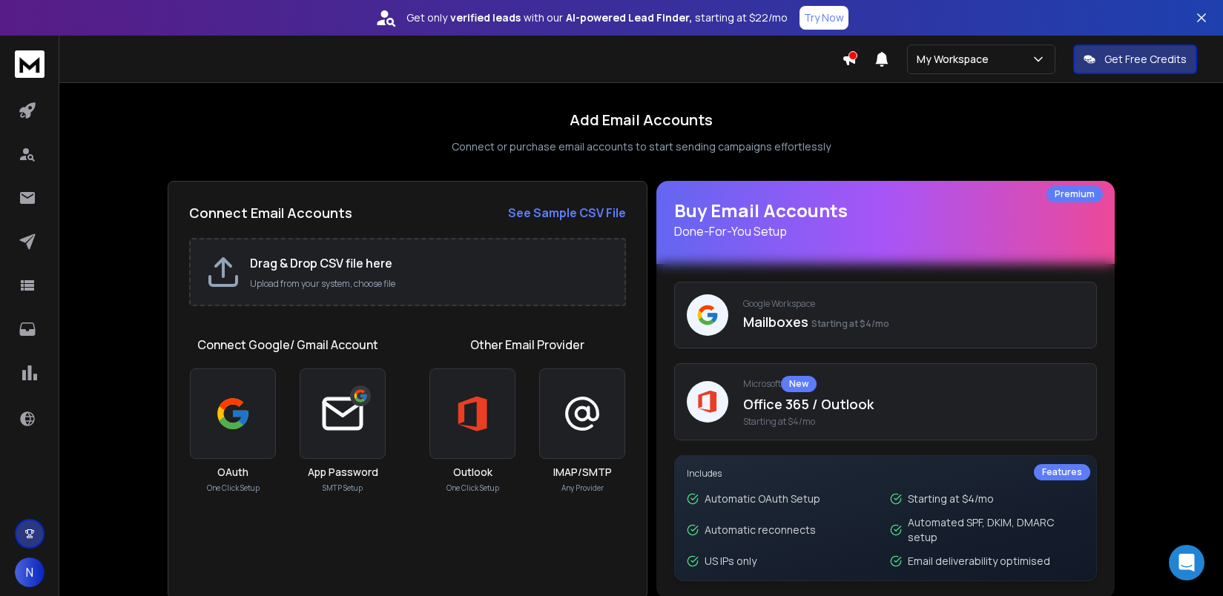
click at [248, 406] on icon at bounding box center [232, 414] width 37 height 44
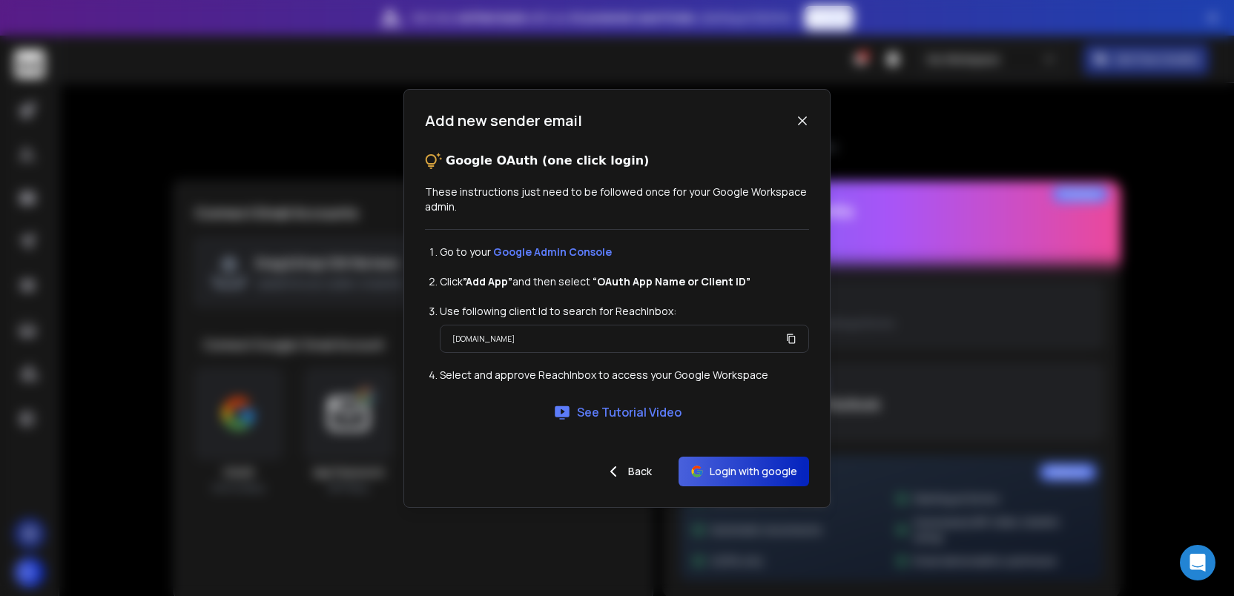
click at [750, 472] on button "Login with google" at bounding box center [744, 472] width 131 height 30
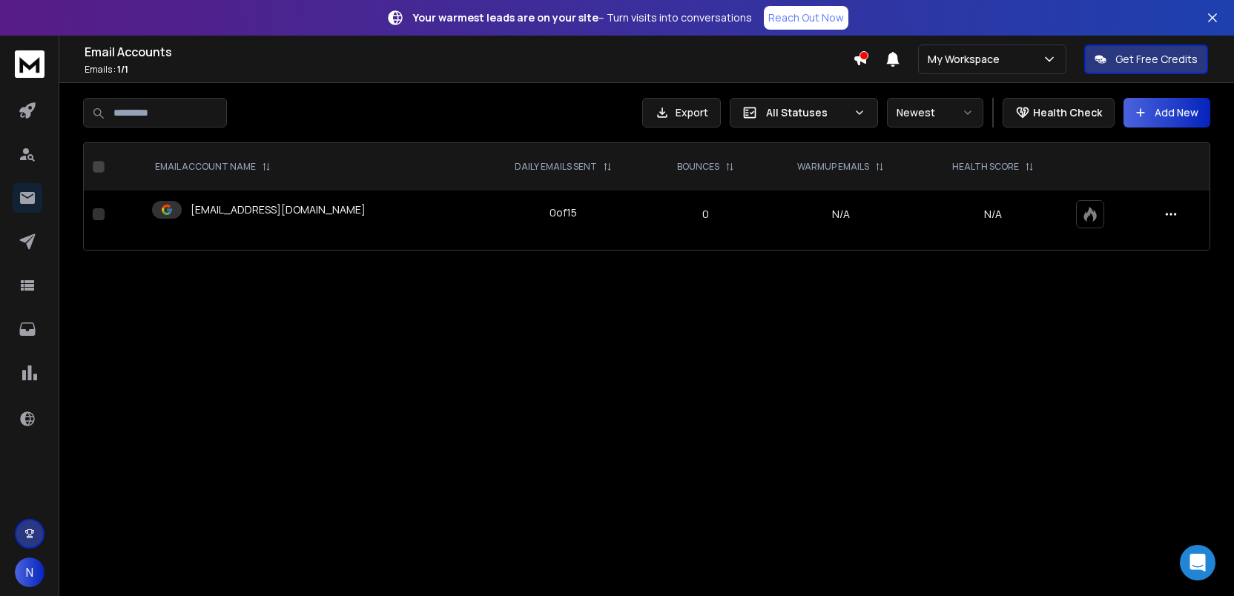
click at [1152, 119] on button "Add New" at bounding box center [1167, 113] width 87 height 30
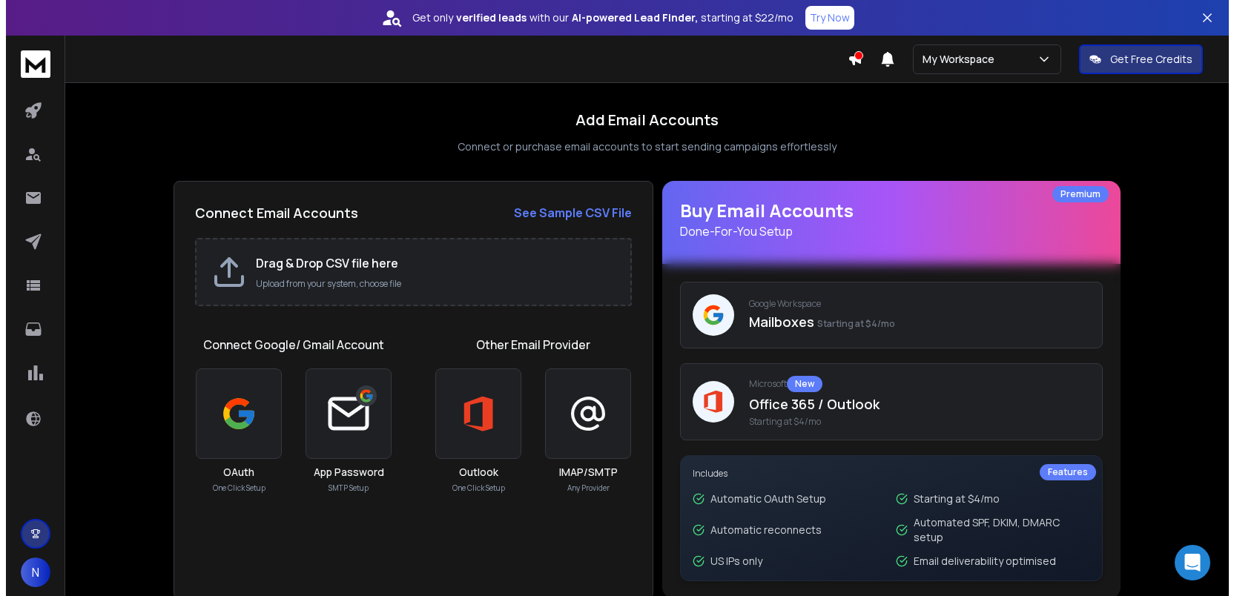
scroll to position [18, 0]
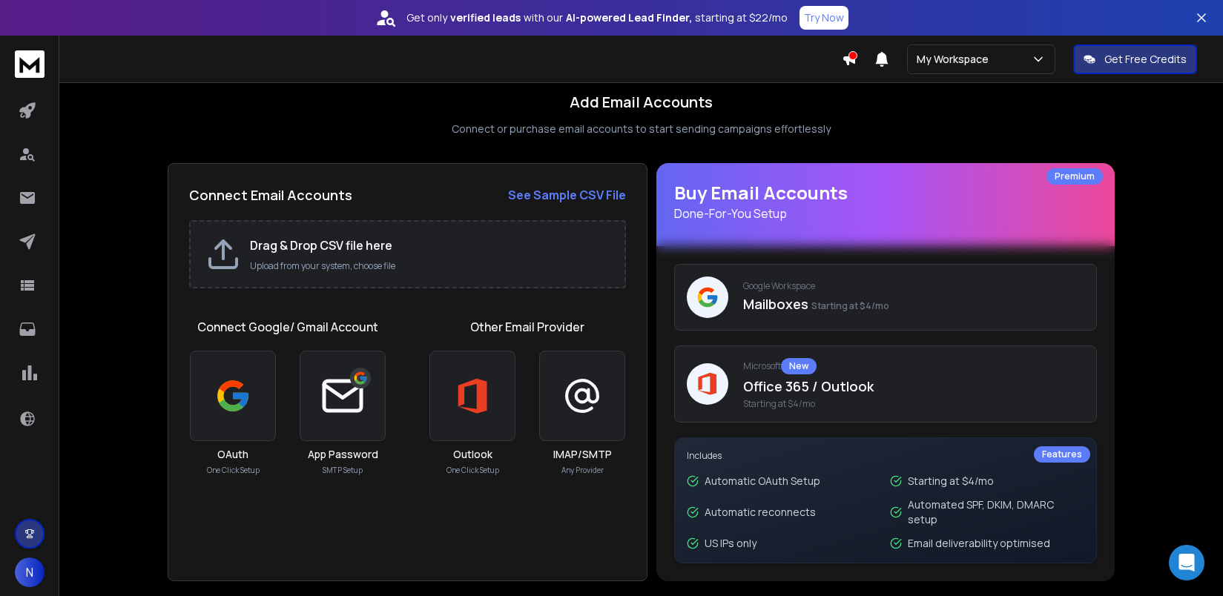
click at [247, 403] on icon at bounding box center [241, 400] width 16 height 15
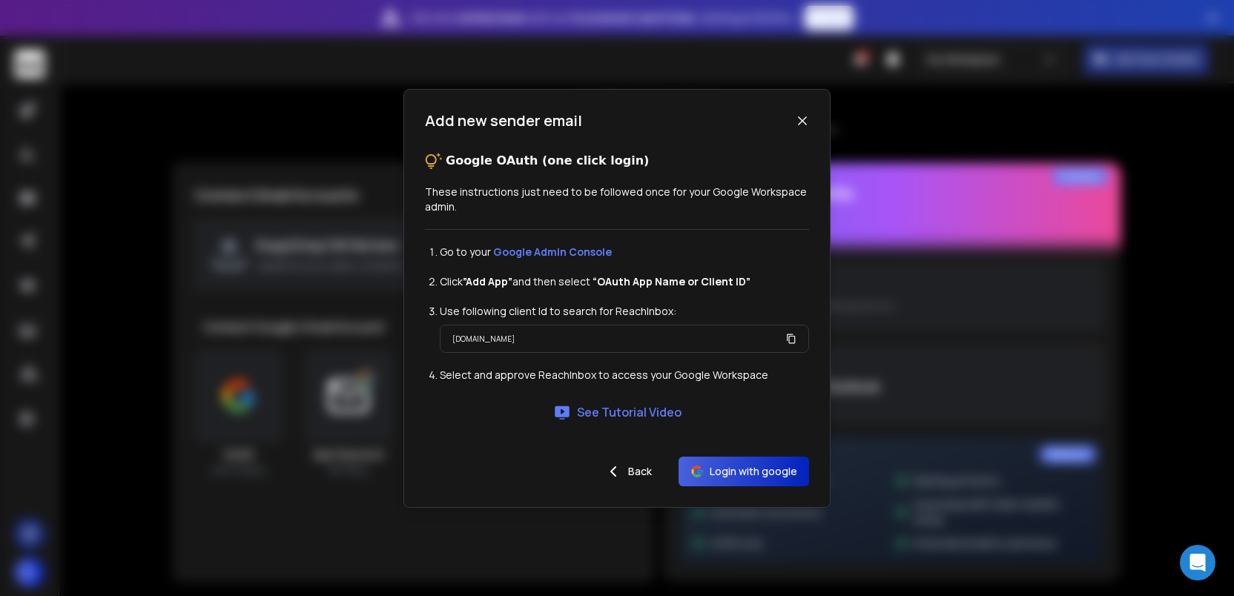
click at [793, 338] on icon at bounding box center [791, 339] width 10 height 10
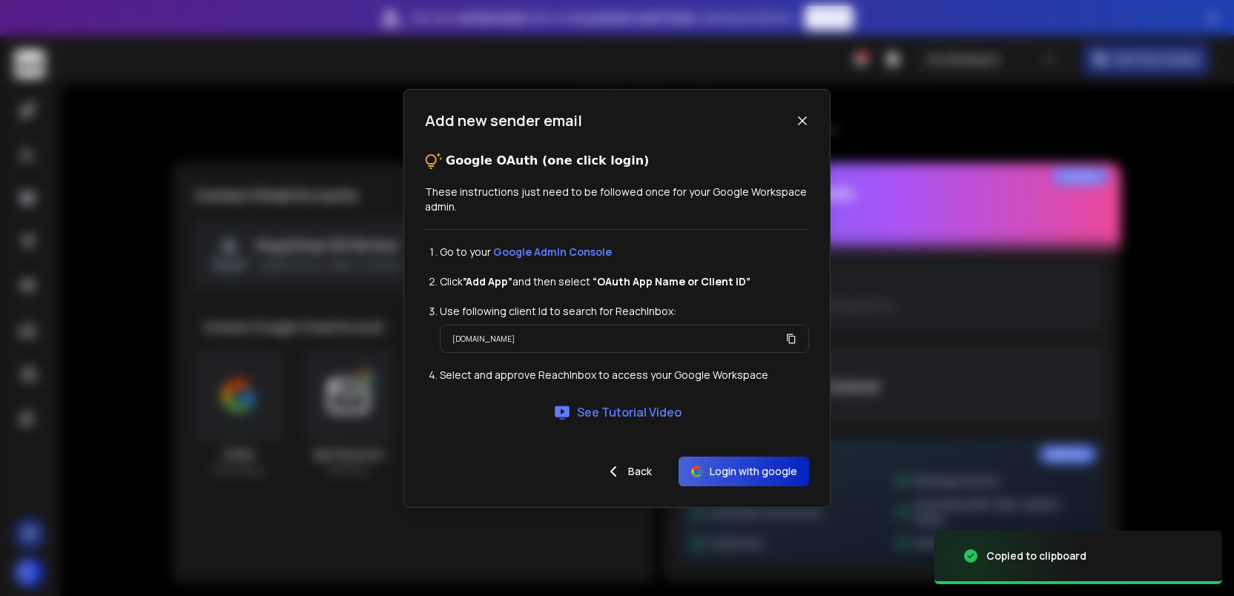
click at [567, 254] on link "Google Admin Console" at bounding box center [552, 252] width 119 height 14
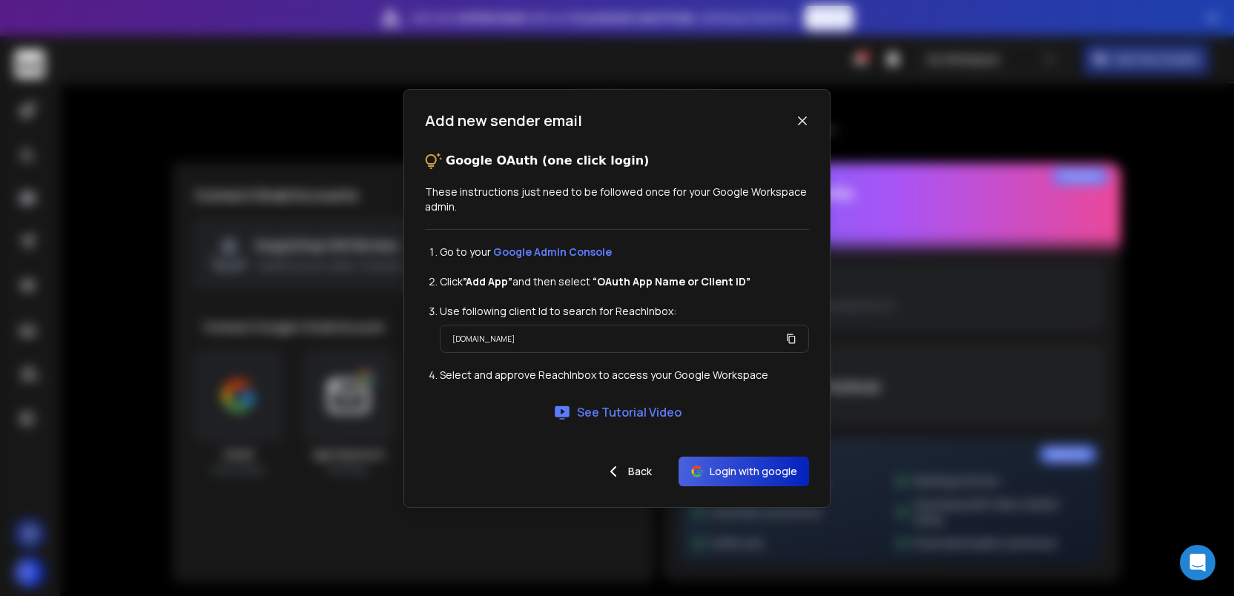
click at [759, 478] on button "Login with google" at bounding box center [744, 472] width 131 height 30
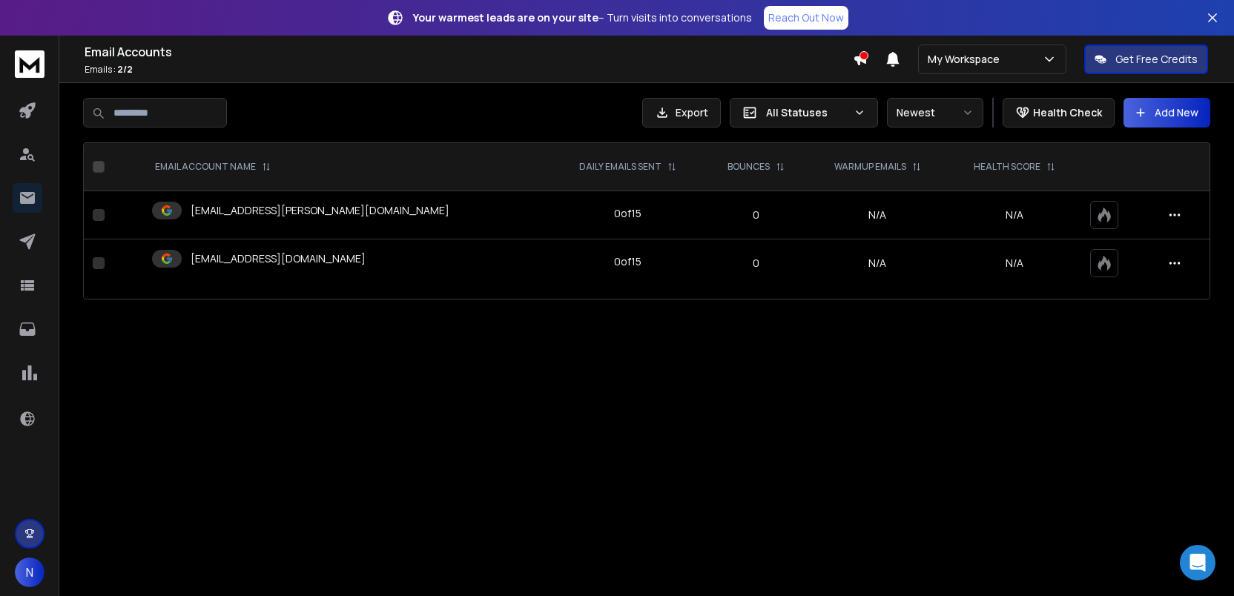
click at [1183, 122] on button "Add New" at bounding box center [1167, 113] width 87 height 30
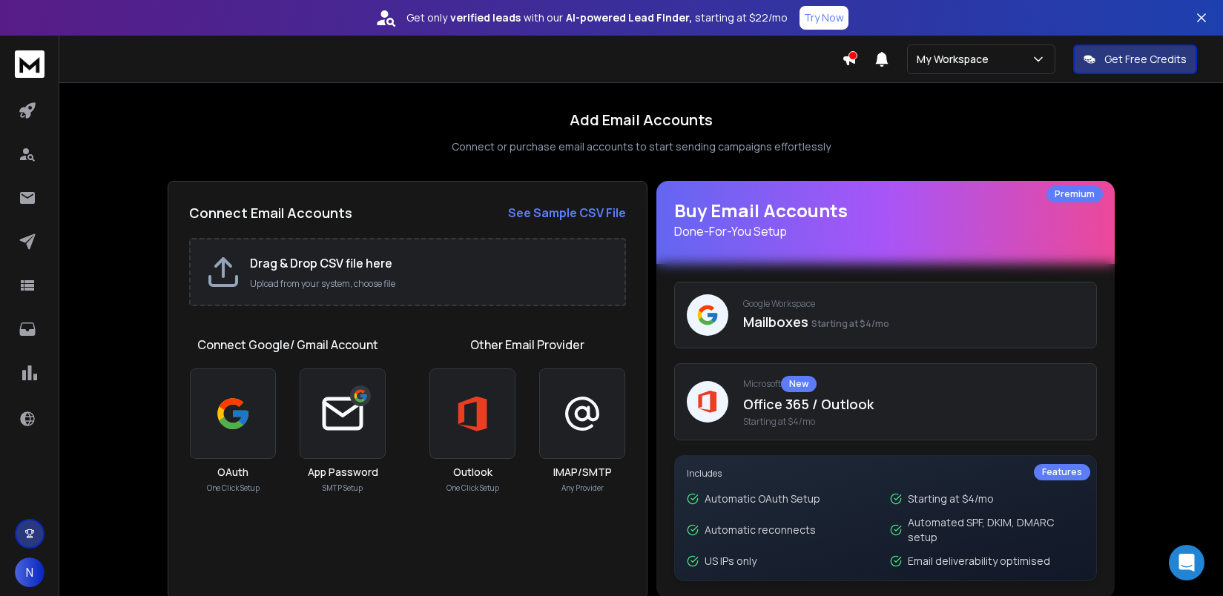
click at [218, 418] on icon at bounding box center [232, 414] width 37 height 44
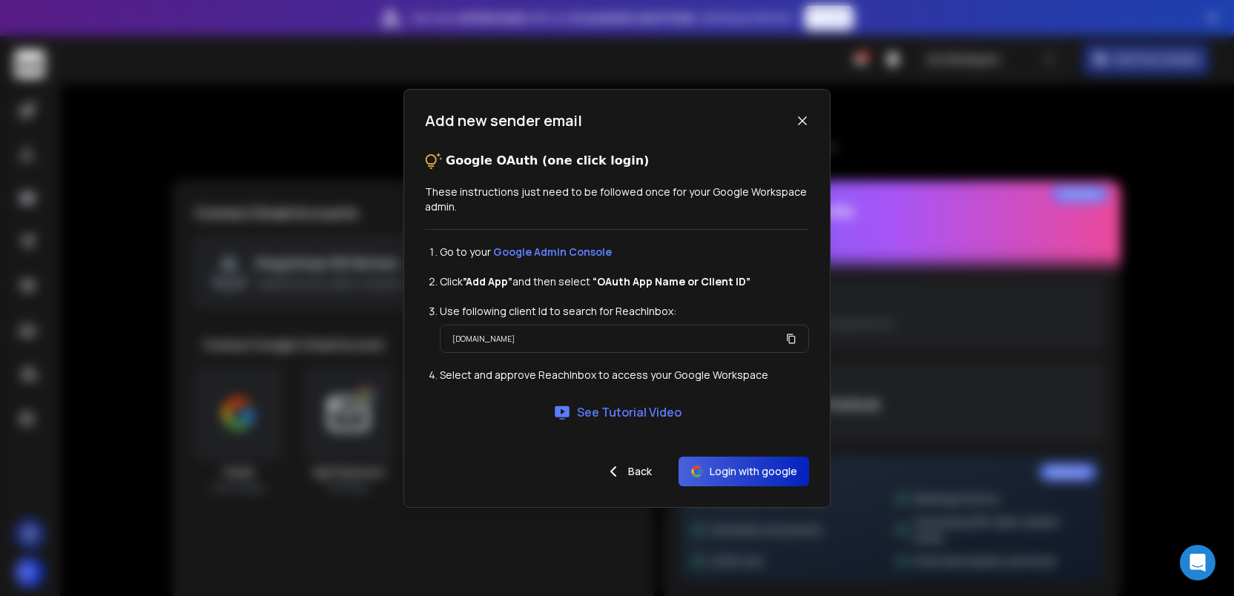
drag, startPoint x: 773, startPoint y: 469, endPoint x: 803, endPoint y: 471, distance: 30.5
click at [773, 469] on button "Login with google" at bounding box center [744, 472] width 131 height 30
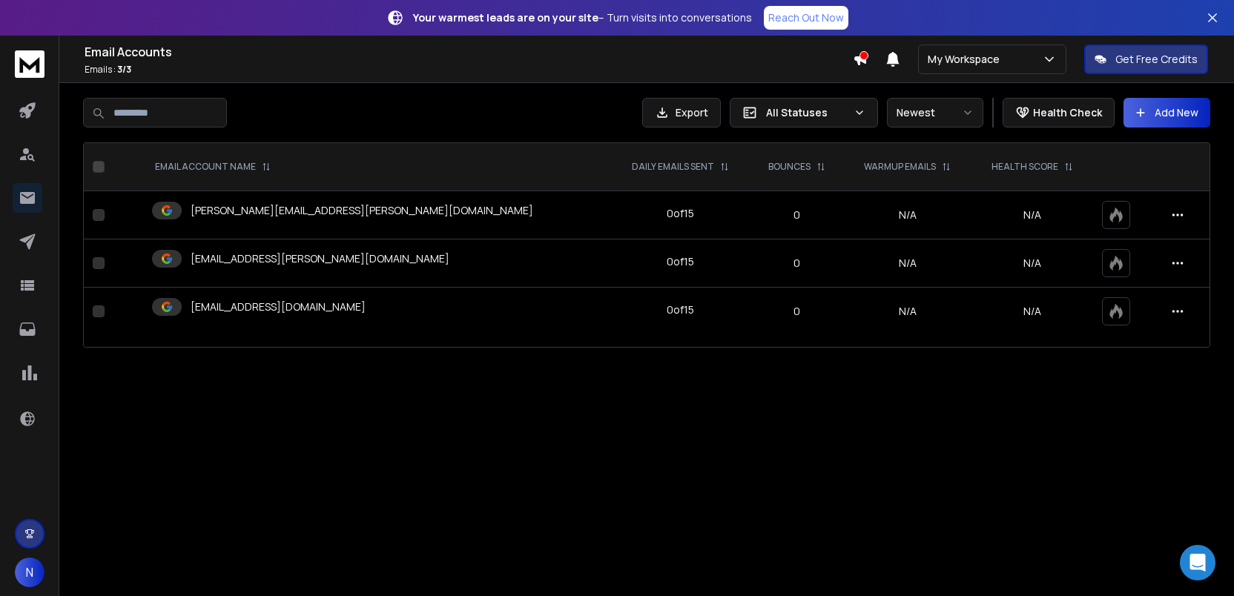
click at [1109, 216] on icon at bounding box center [1115, 215] width 13 height 15
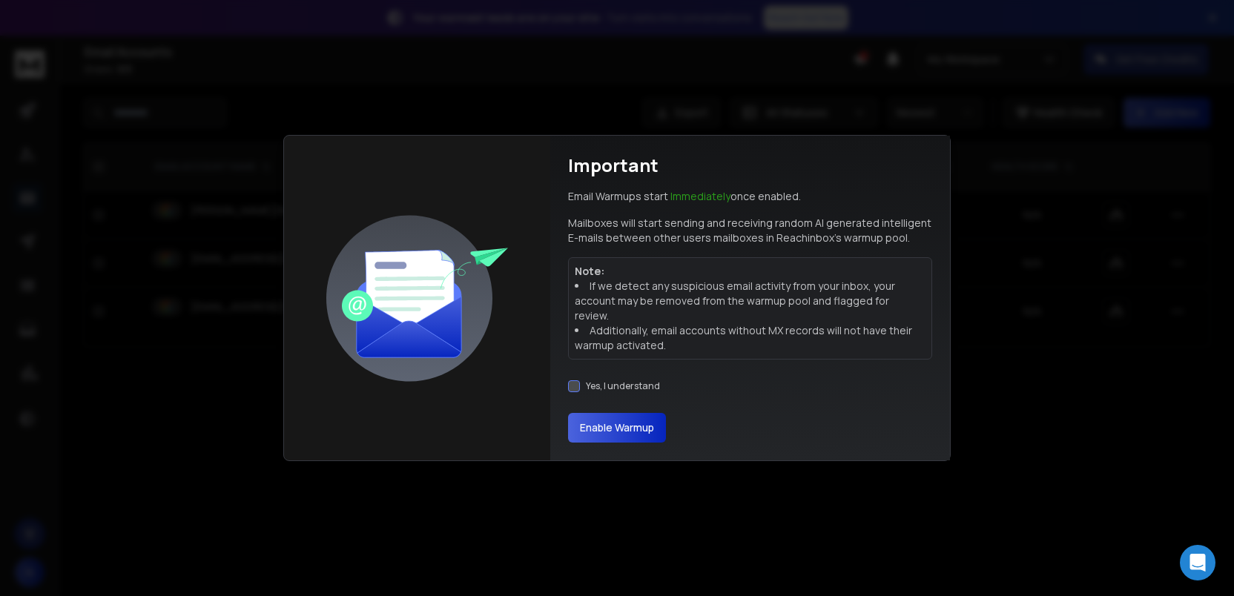
click at [571, 380] on button "Yes, I understand" at bounding box center [574, 386] width 12 height 12
click at [589, 421] on button "Enable Warmup" at bounding box center [617, 428] width 98 height 30
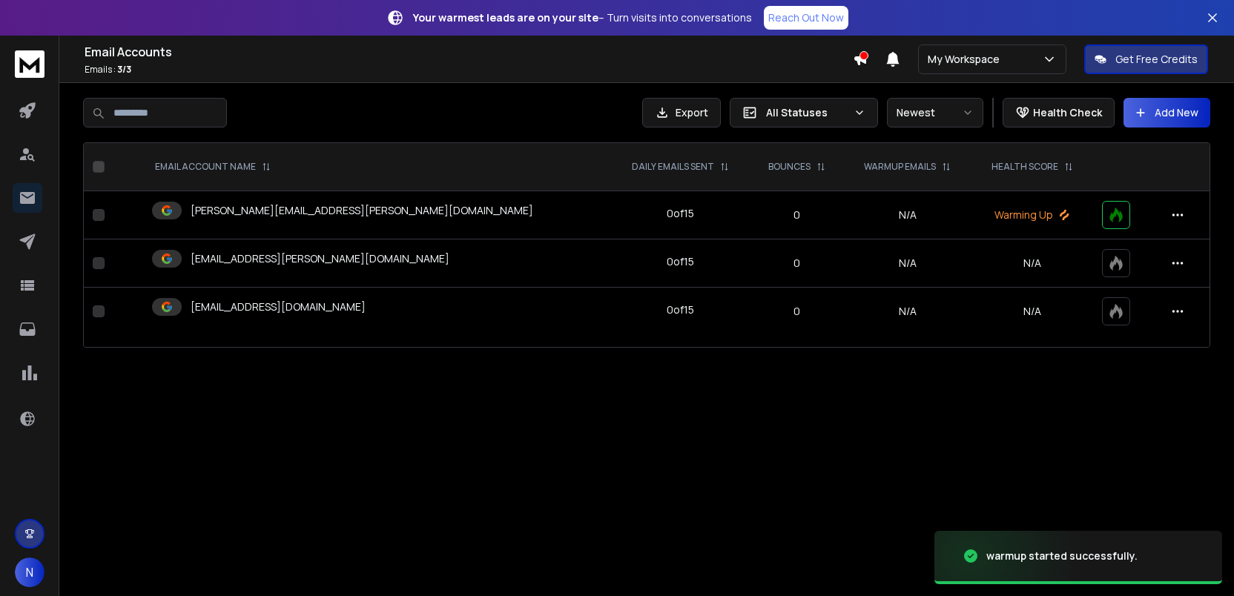
click at [1109, 262] on icon at bounding box center [1115, 263] width 13 height 15
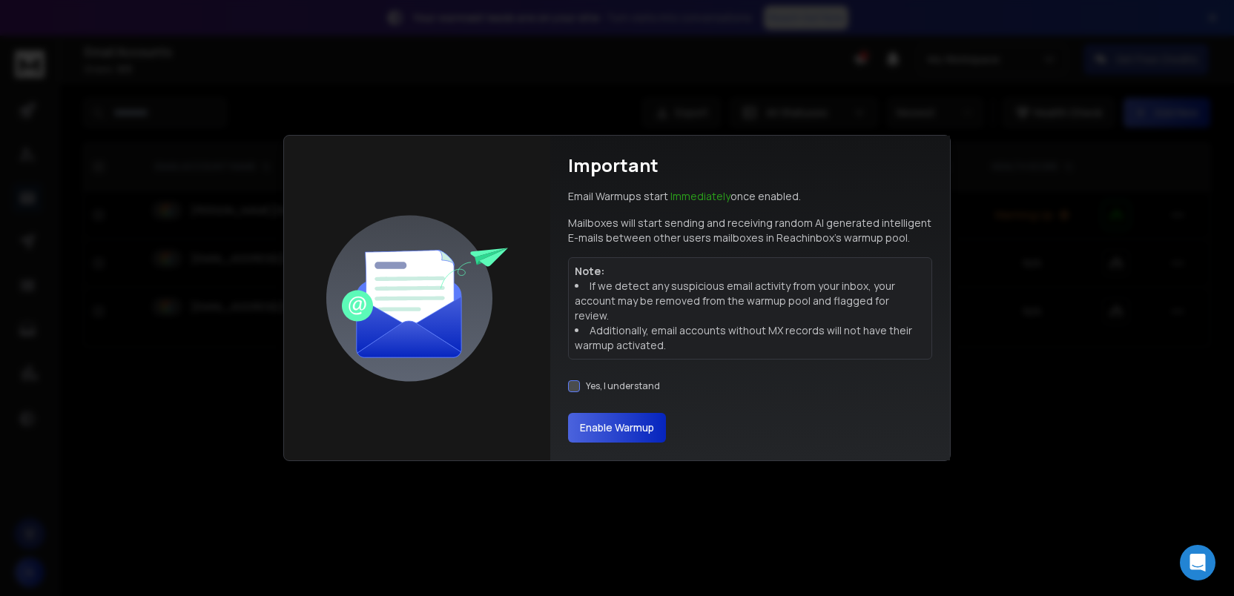
click at [578, 380] on button "Yes, I understand" at bounding box center [574, 386] width 12 height 12
click at [606, 421] on button "Enable Warmup" at bounding box center [617, 428] width 98 height 30
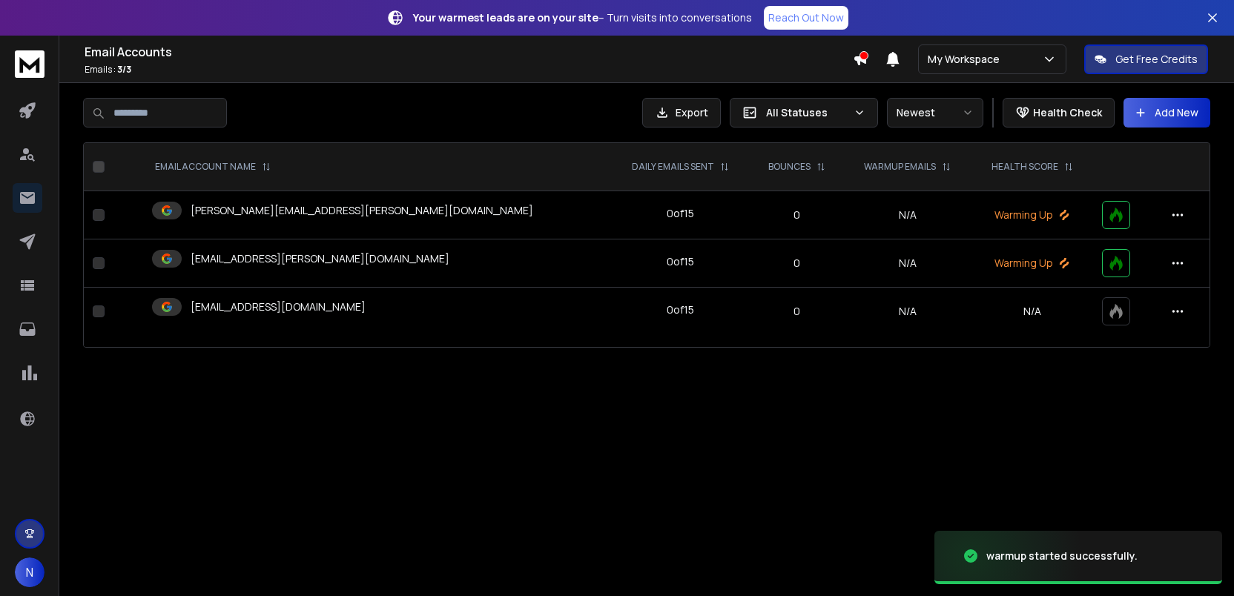
click at [1093, 309] on td at bounding box center [1119, 312] width 53 height 48
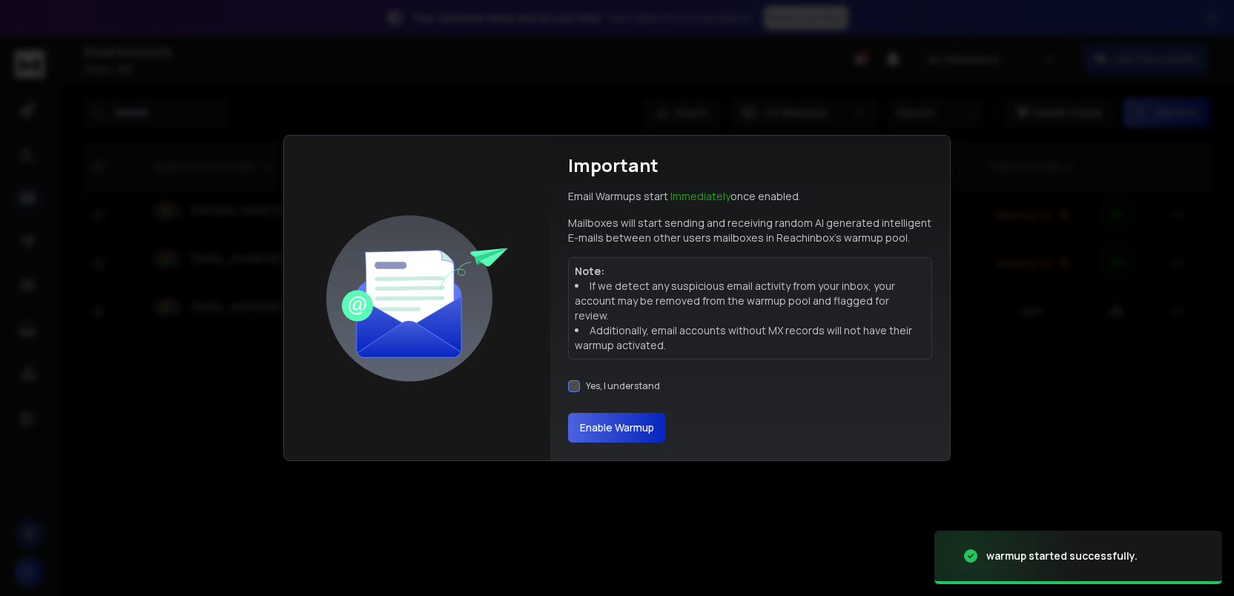
click at [575, 380] on button "Yes, I understand" at bounding box center [574, 386] width 12 height 12
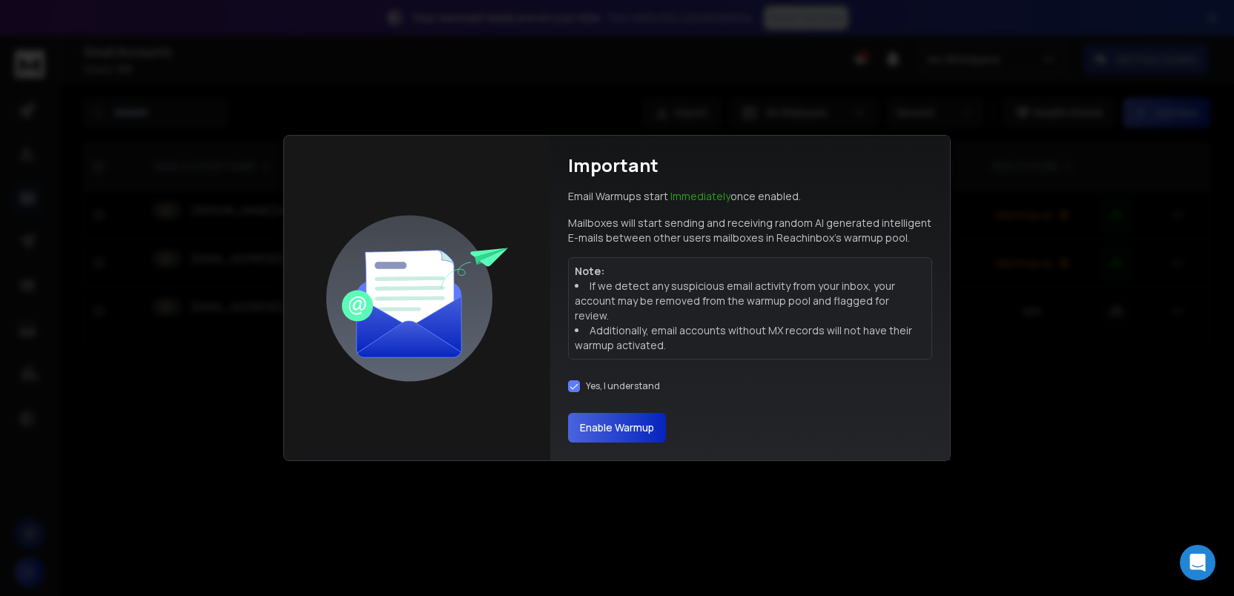
click at [618, 437] on div "Important Email Warmups start Immediately once enabled. Mailboxes will start se…" at bounding box center [750, 298] width 400 height 325
click at [629, 419] on button "Enable Warmup" at bounding box center [617, 428] width 98 height 30
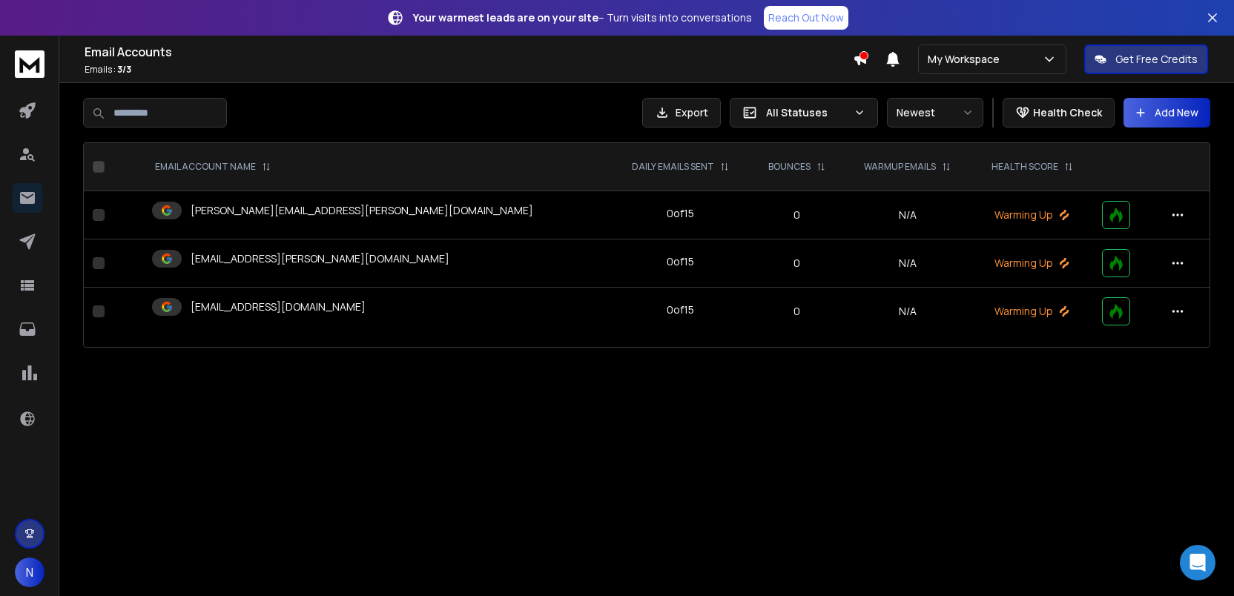
click at [606, 518] on div "Your warmest leads are on your site – Turn visits into conversations Reach Out …" at bounding box center [617, 298] width 1234 height 596
click at [1036, 427] on div "Your warmest leads are on your site – Turn visits into conversations Reach Out …" at bounding box center [617, 298] width 1234 height 596
click at [15, 113] on link at bounding box center [28, 111] width 30 height 30
